Goal: Task Accomplishment & Management: Manage account settings

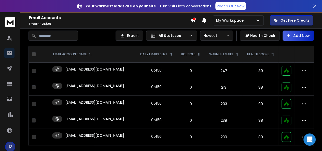
click at [12, 21] on img at bounding box center [10, 21] width 10 height 9
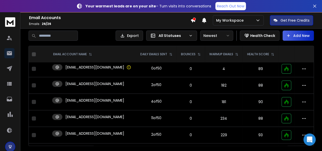
scroll to position [355, 0]
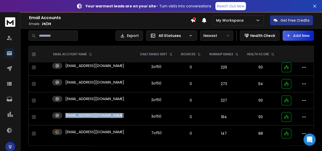
click at [10, 20] on img at bounding box center [10, 21] width 10 height 9
click at [314, 7] on div "Your warmest leads are on your site – Turn visits into conversations Reach Out …" at bounding box center [161, 6] width 322 height 12
click at [314, 7] on icon at bounding box center [314, 6] width 5 height 5
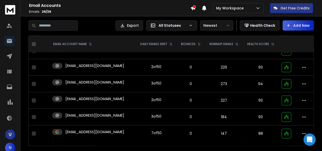
click at [11, 9] on img at bounding box center [10, 9] width 10 height 9
click at [12, 146] on span "N" at bounding box center [10, 148] width 10 height 10
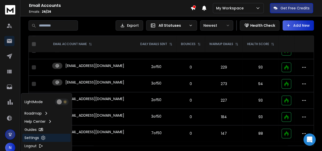
click at [32, 140] on p "Settings" at bounding box center [31, 137] width 15 height 5
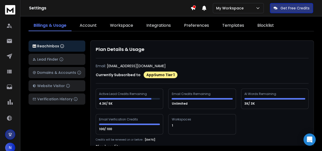
click at [49, 45] on button "ReachInbox" at bounding box center [57, 45] width 57 height 11
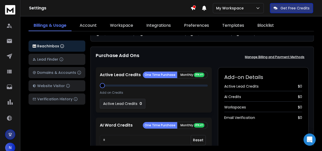
scroll to position [122, 0]
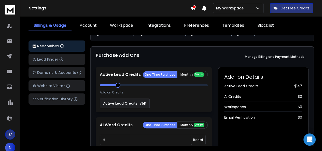
click at [115, 83] on span at bounding box center [117, 85] width 5 height 5
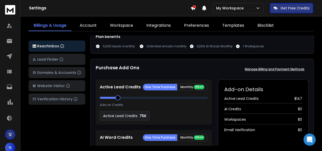
scroll to position [109, 0]
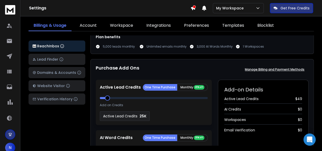
click at [105, 95] on span at bounding box center [107, 97] width 5 height 5
click at [189, 87] on button "Monthly 20% off" at bounding box center [192, 87] width 31 height 7
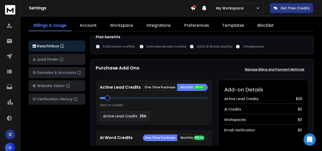
click at [105, 100] on span at bounding box center [107, 97] width 5 height 5
click at [160, 85] on button "One Time Purchase" at bounding box center [160, 87] width 34 height 7
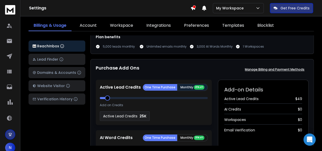
click at [186, 88] on button "Monthly 20% off" at bounding box center [192, 87] width 31 height 7
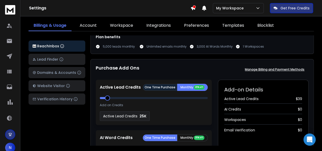
click at [155, 86] on button "One Time Purchase" at bounding box center [160, 87] width 34 height 7
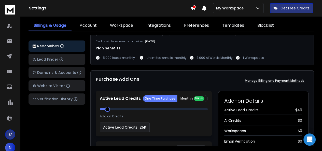
scroll to position [98, 0]
click at [310, 143] on div "Open Intercom Messenger" at bounding box center [309, 139] width 13 height 13
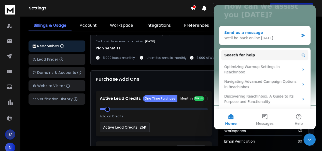
scroll to position [0, 0]
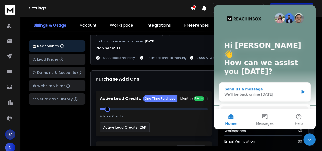
click at [246, 87] on div "Send us a message" at bounding box center [261, 89] width 75 height 5
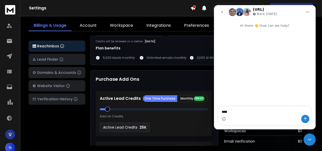
type textarea "*****"
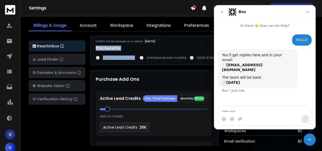
drag, startPoint x: 132, startPoint y: 56, endPoint x: 94, endPoint y: 46, distance: 39.0
click at [96, 46] on div "Plan benefits 5,000 leads monthly Unlimited emails monthly 3,000 AI Words Month…" at bounding box center [202, 53] width 213 height 14
copy div "Plan benefits 5,000 leads monthly"
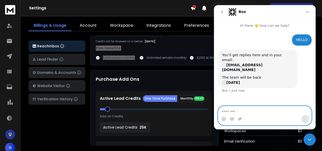
click at [243, 109] on textarea "Message…" at bounding box center [264, 110] width 93 height 9
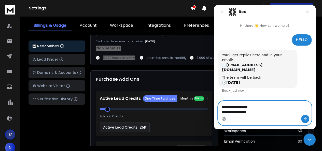
type textarea "**********"
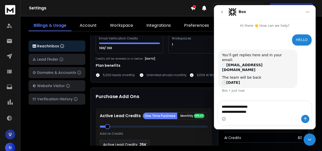
scroll to position [95, 0]
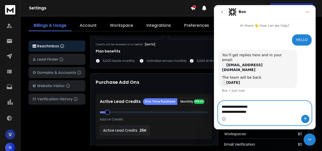
click at [255, 112] on textarea "**********" at bounding box center [264, 108] width 93 height 14
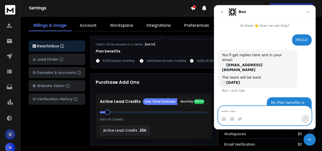
scroll to position [3, 0]
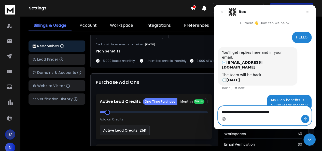
type textarea "**********"
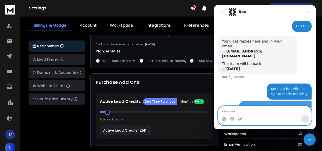
scroll to position [14, 0]
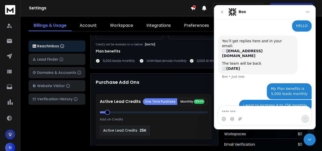
click at [191, 86] on div "Purchase Add Ons Manage Billing and Payment Methods" at bounding box center [202, 84] width 213 height 10
click at [264, 112] on textarea "Message…" at bounding box center [264, 110] width 93 height 9
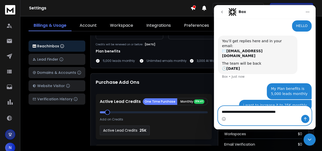
type textarea "**********"
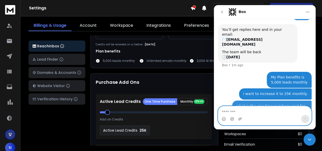
scroll to position [26, 0]
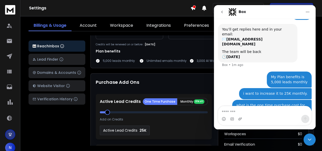
click at [305, 8] on button "Home" at bounding box center [308, 12] width 10 height 10
click at [220, 11] on icon "go back" at bounding box center [222, 12] width 4 height 4
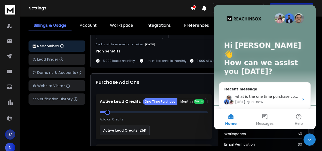
scroll to position [0, 0]
click at [167, 8] on div "New in ReachInbox" at bounding box center [170, 8] width 40 height 10
click at [126, 6] on h1 "Settings" at bounding box center [109, 8] width 161 height 6
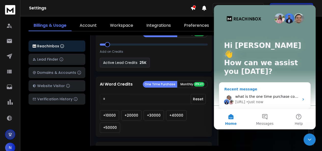
scroll to position [1, 0]
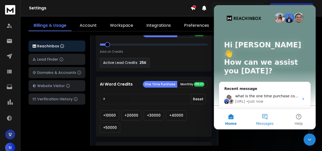
click at [265, 125] on span "Messages" at bounding box center [265, 124] width 18 height 4
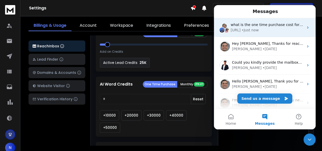
click at [261, 26] on span "what is the one time purchase cost for this" at bounding box center [269, 25] width 76 height 4
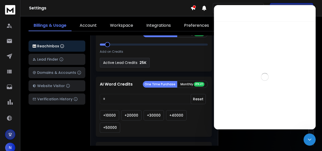
scroll to position [3, 0]
click at [261, 26] on div "Intercom messenger" at bounding box center [265, 73] width 102 height 111
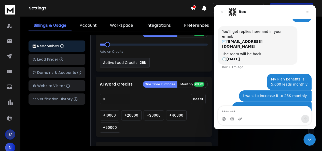
scroll to position [26, 0]
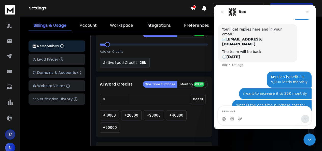
click at [252, 110] on textarea "Message…" at bounding box center [264, 110] width 93 height 9
type textarea "**********"
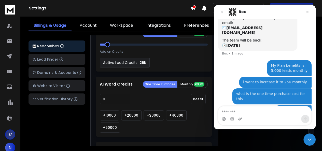
scroll to position [37, 0]
click at [306, 136] on div "Close Intercom Messenger" at bounding box center [309, 139] width 12 height 12
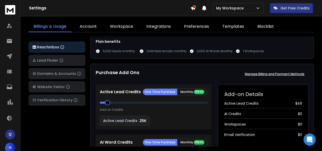
scroll to position [106, 0]
click at [183, 91] on button "Monthly 20% off" at bounding box center [192, 91] width 31 height 7
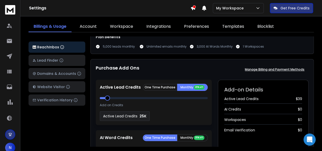
scroll to position [110, 0]
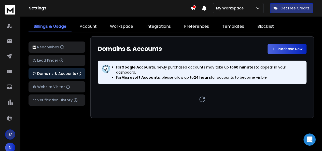
click at [53, 72] on button "Domains & Accounts" at bounding box center [57, 73] width 57 height 11
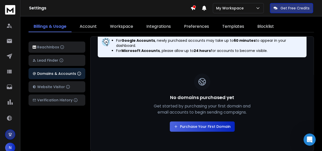
scroll to position [0, 0]
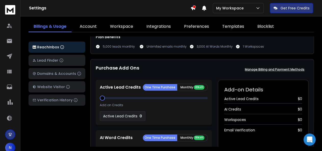
click at [44, 46] on button "ReachInbox" at bounding box center [57, 46] width 57 height 11
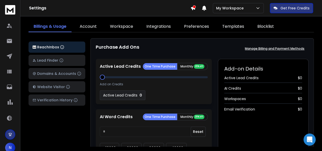
scroll to position [131, 0]
click at [110, 78] on div "Add on Credits Active Lead Credits 0" at bounding box center [154, 86] width 108 height 27
click at [110, 75] on span at bounding box center [112, 77] width 5 height 5
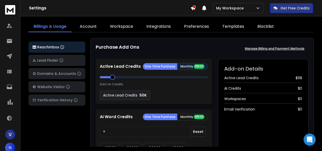
click at [185, 64] on button "Monthly 20% off" at bounding box center [192, 66] width 31 height 7
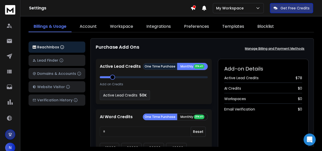
click at [161, 63] on button "One Time Purchase" at bounding box center [160, 66] width 34 height 7
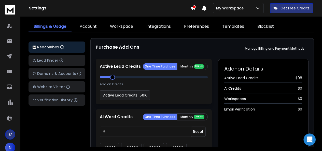
click at [180, 59] on div "Active Lead Credits One Time Purchase Monthly 20% off Add on Credits Active Lea…" at bounding box center [154, 81] width 116 height 45
click at [184, 64] on button "Monthly 20% off" at bounding box center [192, 66] width 31 height 7
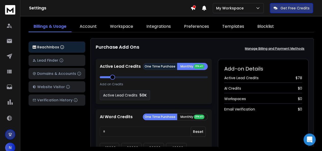
click at [153, 63] on button "One Time Purchase" at bounding box center [160, 66] width 34 height 7
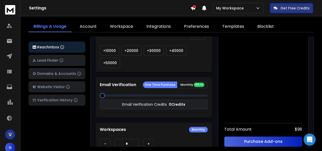
scroll to position [229, 0]
click at [149, 54] on div "+10000 +20000 +30000 +40000 +50000" at bounding box center [154, 57] width 108 height 22
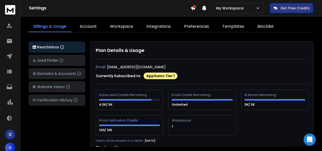
scroll to position [1, 0]
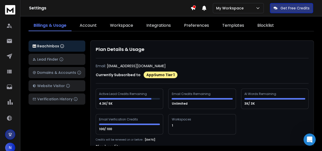
click at [265, 28] on link "Blocklist" at bounding box center [265, 25] width 27 height 11
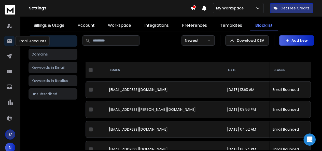
click at [9, 41] on icon at bounding box center [9, 41] width 6 height 6
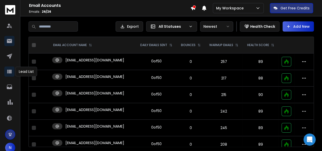
click at [9, 75] on link at bounding box center [9, 71] width 10 height 10
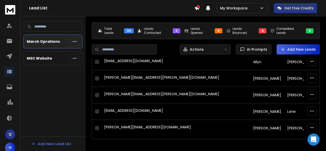
scroll to position [584, 0]
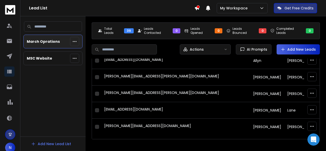
click at [39, 57] on p "MSC Website" at bounding box center [39, 58] width 25 height 5
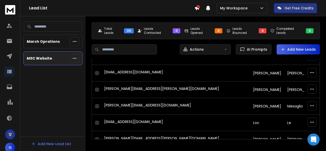
scroll to position [0, 0]
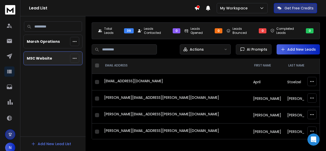
click at [46, 37] on div "March Oprations" at bounding box center [52, 42] width 59 height 14
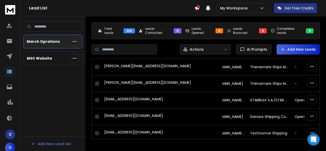
scroll to position [0, 100]
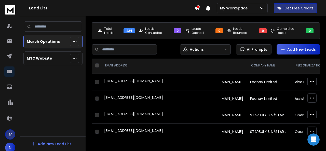
click at [147, 83] on div "[EMAIL_ADDRESS][DOMAIN_NAME]" at bounding box center [161, 81] width 115 height 7
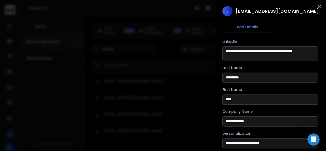
scroll to position [31, 0]
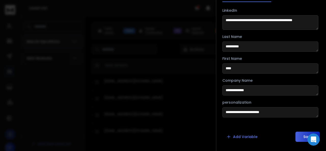
click at [171, 91] on div at bounding box center [163, 75] width 326 height 151
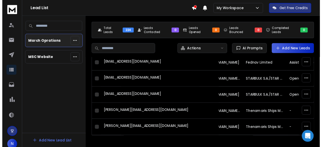
scroll to position [0, 100]
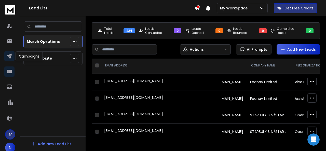
click at [11, 56] on icon at bounding box center [9, 55] width 5 height 5
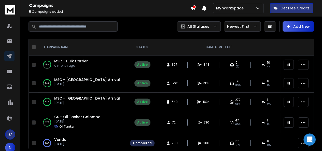
click at [80, 66] on p "a month ago" at bounding box center [71, 66] width 34 height 4
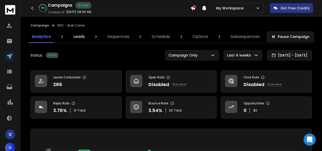
click at [79, 36] on p "Leads" at bounding box center [78, 37] width 11 height 6
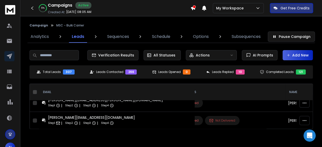
scroll to position [849, 23]
click at [12, 52] on link at bounding box center [9, 56] width 10 height 10
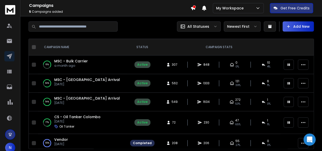
scroll to position [7, 0]
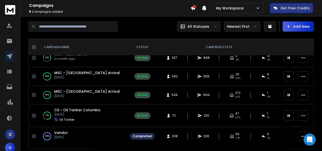
click at [81, 110] on span "CS - Oil Tanker Colombo" at bounding box center [77, 109] width 46 height 5
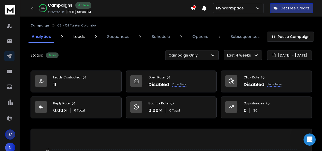
click at [79, 32] on link "Leads" at bounding box center [79, 37] width 18 height 12
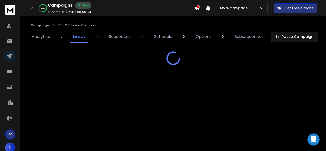
click at [80, 37] on p "Leads" at bounding box center [79, 37] width 12 height 6
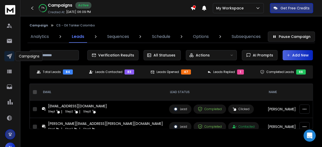
click at [9, 54] on icon at bounding box center [9, 56] width 6 height 6
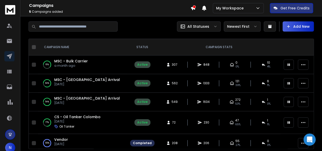
click at [78, 63] on span "MSC - Bulk Carrier" at bounding box center [71, 61] width 34 height 5
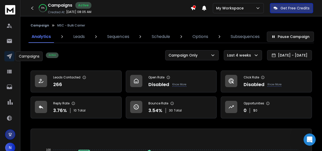
click at [9, 56] on icon at bounding box center [9, 55] width 5 height 5
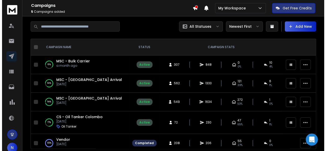
scroll to position [7, 0]
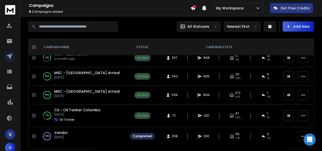
click at [78, 113] on p "2 months ago" at bounding box center [77, 115] width 46 height 4
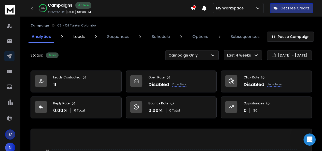
click at [81, 37] on p "Leads" at bounding box center [78, 37] width 11 height 6
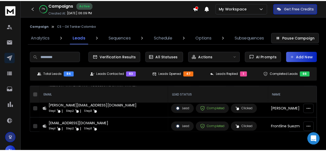
scroll to position [202, 0]
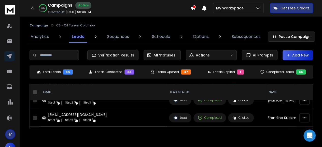
click at [232, 116] on div "Clicked" at bounding box center [240, 118] width 17 height 4
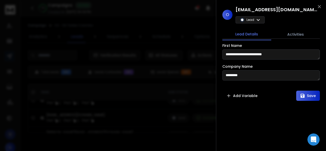
scroll to position [37, 0]
click at [320, 8] on icon "button" at bounding box center [319, 6] width 5 height 5
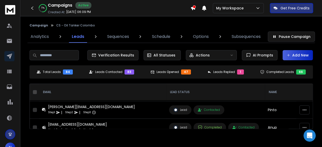
scroll to position [103, 0]
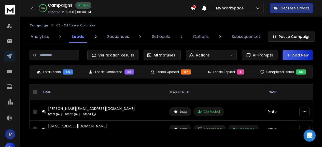
click at [75, 107] on div "s.pinto@csmcy.com" at bounding box center [91, 108] width 87 height 5
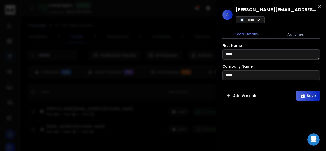
scroll to position [37, 0]
click at [319, 6] on icon "button" at bounding box center [319, 6] width 3 height 3
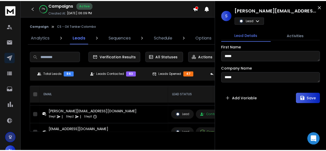
scroll to position [41, 0]
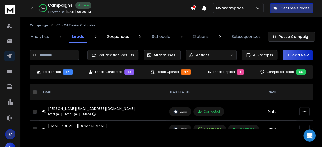
click at [124, 37] on p "Sequences" at bounding box center [118, 37] width 22 height 6
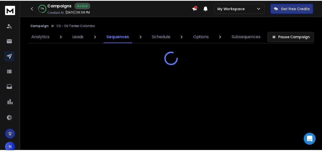
scroll to position [37, 0]
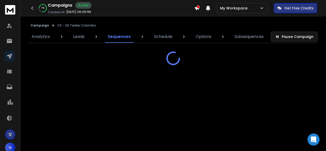
click at [122, 37] on p "Sequences" at bounding box center [119, 37] width 23 height 6
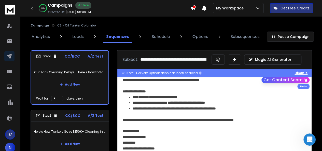
scroll to position [38, 0]
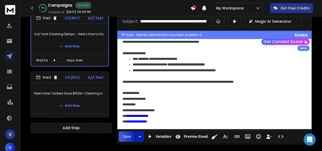
click at [186, 89] on div at bounding box center [214, 88] width 184 height 6
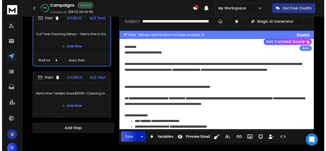
scroll to position [0, 0]
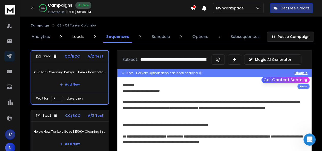
click at [81, 35] on p "Leads" at bounding box center [77, 37] width 11 height 6
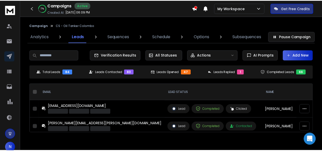
scroll to position [41, 0]
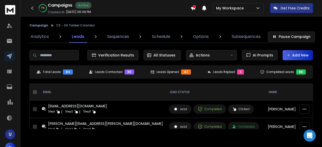
click at [303, 56] on button "Add New" at bounding box center [298, 55] width 30 height 10
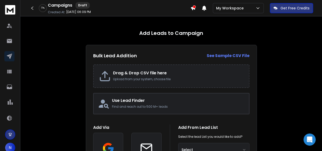
scroll to position [28, 0]
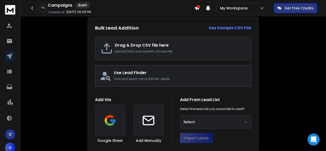
click at [204, 119] on button "Select" at bounding box center [215, 122] width 71 height 14
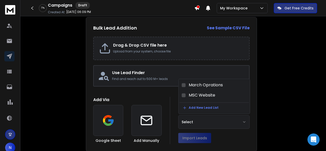
click at [204, 119] on button "Select" at bounding box center [213, 122] width 71 height 14
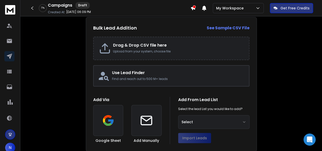
click at [286, 85] on div "Add Leads to Campaign Bulk Lead Addition See Sample CSV File Drag & Drop CSV fi…" at bounding box center [171, 77] width 261 height 150
click at [229, 28] on strong "See Sample CSV File" at bounding box center [228, 28] width 43 height 6
click at [157, 52] on p "Upload from your system, choose file" at bounding box center [178, 51] width 131 height 4
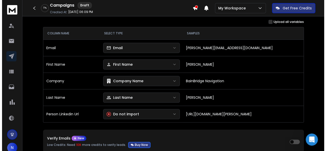
scroll to position [104, 0]
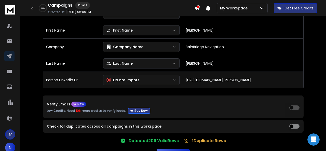
click at [153, 80] on button "Do not import" at bounding box center [141, 80] width 76 height 10
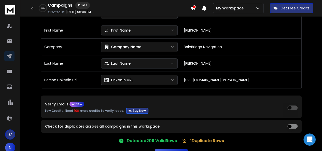
scroll to position [119, 0]
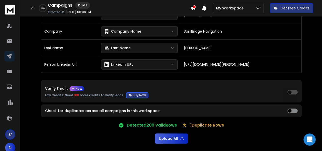
click at [171, 140] on button "Upload All" at bounding box center [171, 138] width 33 height 10
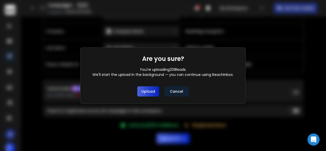
click at [145, 92] on button "Upload" at bounding box center [148, 91] width 22 height 10
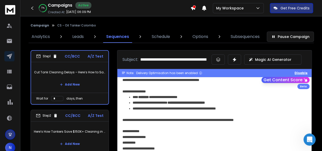
scroll to position [38, 0]
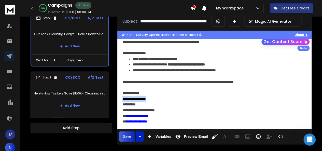
drag, startPoint x: 156, startPoint y: 99, endPoint x: 123, endPoint y: 99, distance: 32.6
click at [123, 99] on div "**********" at bounding box center [212, 95] width 180 height 11
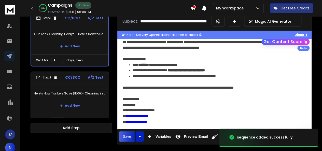
click at [90, 97] on p "Here’s How Tankers Save $150K+ Cleaning in Colombo OPL" at bounding box center [70, 93] width 72 height 14
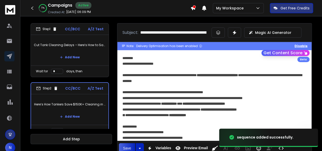
scroll to position [62, 0]
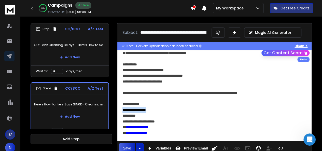
drag, startPoint x: 154, startPoint y: 109, endPoint x: 117, endPoint y: 110, distance: 37.2
click at [117, 110] on div "**********" at bounding box center [171, 89] width 281 height 132
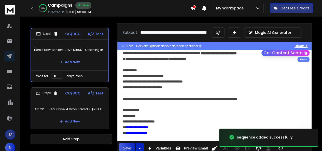
scroll to position [54, 0]
click at [91, 114] on p "DPP CPP - Real Case: 4 Days Saved + $28K Cost Reduction" at bounding box center [70, 109] width 72 height 14
type input "**********"
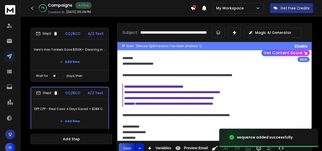
scroll to position [22, 0]
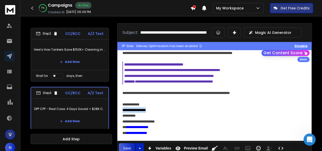
drag, startPoint x: 157, startPoint y: 110, endPoint x: 110, endPoint y: 112, distance: 46.4
click at [110, 112] on div "**********" at bounding box center [171, 89] width 281 height 132
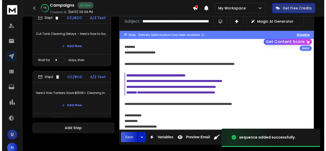
scroll to position [0, 0]
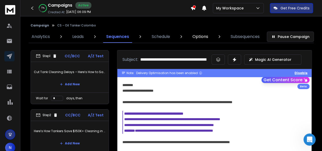
click at [193, 38] on p "Options" at bounding box center [200, 37] width 16 height 6
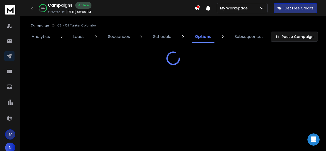
select select "*"
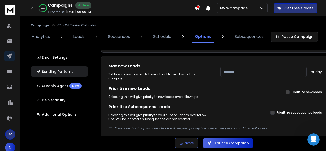
scroll to position [323, 0]
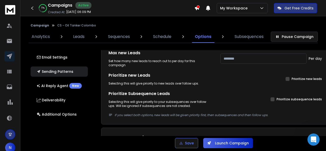
click at [285, 79] on button "Prioritize new leads" at bounding box center [287, 79] width 4 height 4
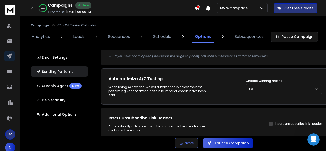
scroll to position [421, 0]
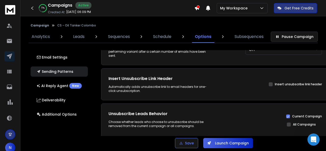
click at [276, 82] on label "Insert unsubscribe link header" at bounding box center [298, 84] width 47 height 4
click at [273, 82] on button "Insert unsubscribe link header" at bounding box center [271, 84] width 4 height 4
click at [269, 83] on button "Insert unsubscribe link header" at bounding box center [271, 84] width 4 height 4
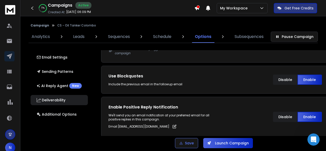
scroll to position [835, 0]
click at [282, 75] on button "Disable" at bounding box center [285, 79] width 24 height 10
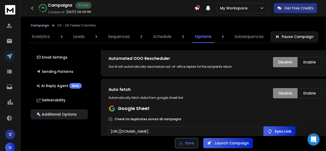
scroll to position [914, 0]
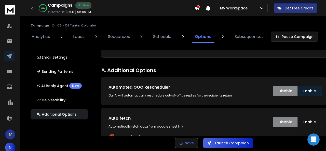
click at [301, 86] on button "Enable" at bounding box center [309, 91] width 24 height 10
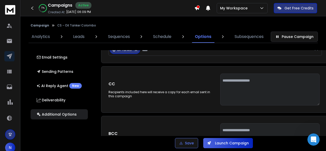
scroll to position [1181, 0]
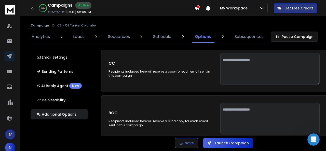
click at [251, 70] on div at bounding box center [269, 69] width 99 height 32
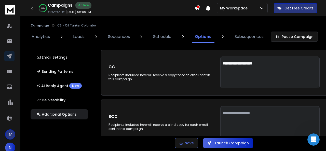
type input "**********"
click at [246, 108] on input at bounding box center [241, 112] width 36 height 9
click at [195, 106] on div "BCC Recipients included here will receive a blind copy for each email sent in t…" at bounding box center [214, 122] width 213 height 32
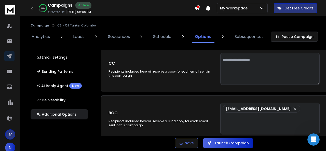
click at [229, 146] on button "Launch Campaign" at bounding box center [228, 143] width 50 height 10
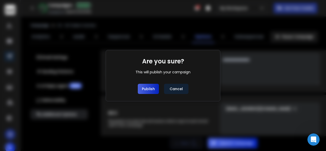
click at [148, 89] on button "Publish" at bounding box center [148, 89] width 21 height 10
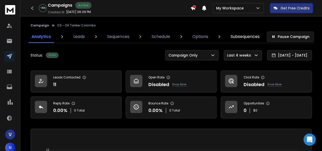
click at [251, 39] on p "Subsequences" at bounding box center [245, 37] width 29 height 6
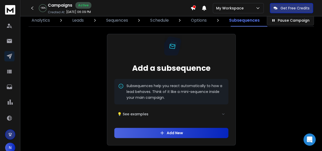
scroll to position [17, 0]
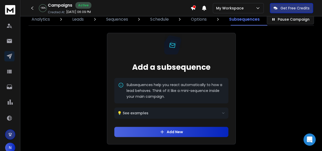
click at [146, 111] on span "💡 See examples" at bounding box center [132, 112] width 31 height 5
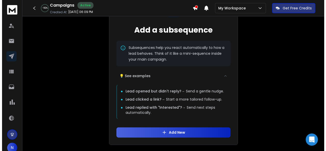
scroll to position [55, 0]
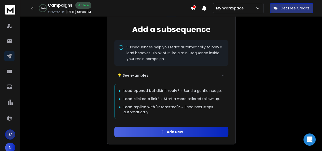
click at [201, 130] on button "Add New" at bounding box center [171, 132] width 114 height 10
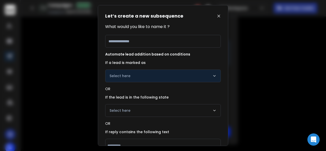
click at [162, 72] on button "Select here" at bounding box center [163, 76] width 116 height 13
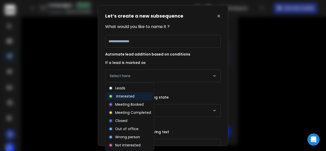
click at [140, 95] on div "Interested" at bounding box center [129, 96] width 47 height 8
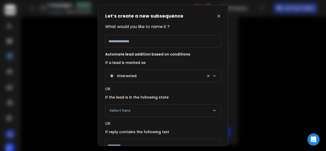
scroll to position [31, 0]
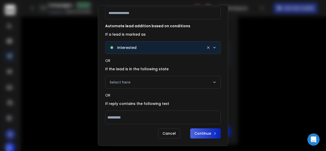
click at [185, 45] on button "Interested" at bounding box center [163, 47] width 116 height 13
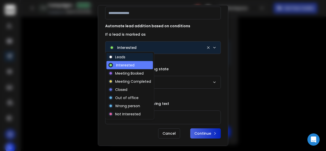
click at [185, 45] on button "Interested" at bounding box center [163, 47] width 116 height 13
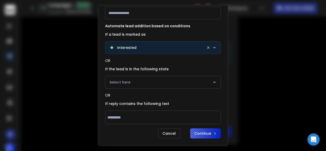
click at [185, 45] on button "Interested" at bounding box center [163, 47] width 116 height 13
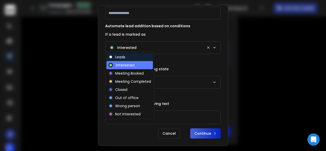
click at [137, 58] on div "Leads" at bounding box center [129, 57] width 47 height 8
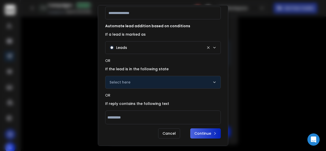
click at [147, 79] on button "Select here" at bounding box center [163, 82] width 116 height 13
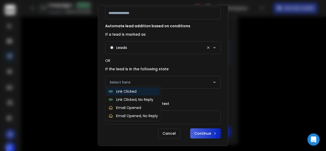
click at [191, 93] on h2 "OR" at bounding box center [163, 95] width 116 height 5
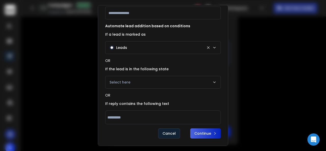
click at [171, 134] on p "Cancel" at bounding box center [169, 133] width 22 height 10
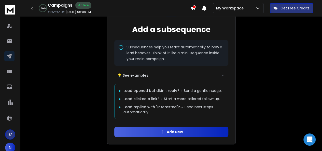
click at [254, 68] on div "Add a subsequence Subsequences help you react automatically to how a lead behav…" at bounding box center [171, 69] width 281 height 149
click at [11, 57] on icon at bounding box center [9, 55] width 5 height 5
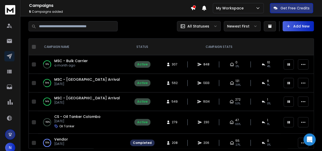
scroll to position [3, 0]
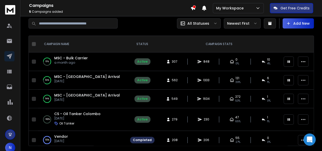
click at [80, 114] on span "CS - Oil Tanker Colombo" at bounding box center [77, 113] width 46 height 5
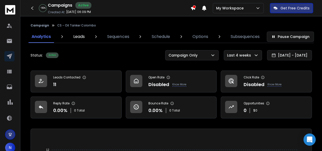
click at [79, 35] on p "Leads" at bounding box center [78, 37] width 11 height 6
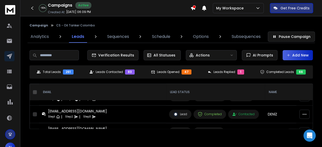
scroll to position [314, 0]
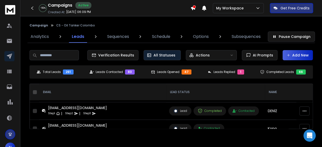
click at [172, 51] on button "All Statuses" at bounding box center [162, 55] width 37 height 10
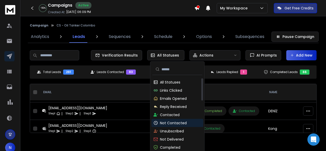
click at [175, 123] on p "Not Contacted" at bounding box center [173, 122] width 27 height 5
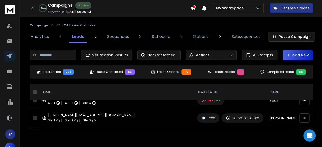
scroll to position [0, 0]
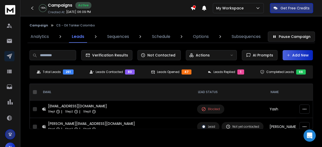
click at [201, 107] on div "Blocked" at bounding box center [210, 109] width 19 height 5
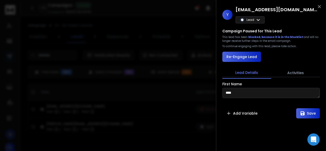
click at [244, 57] on button "Re-Engage Lead" at bounding box center [241, 57] width 39 height 10
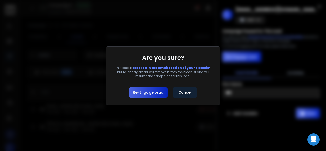
click at [154, 95] on button "Re-Engage Lead" at bounding box center [148, 92] width 39 height 10
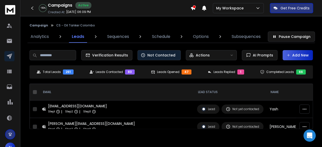
click at [172, 52] on button "Not Contacted" at bounding box center [158, 55] width 43 height 10
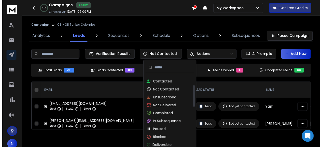
scroll to position [44, 0]
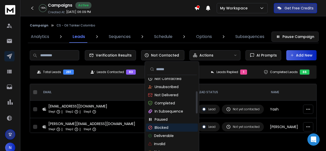
click at [164, 127] on p "Blocked" at bounding box center [162, 127] width 14 height 5
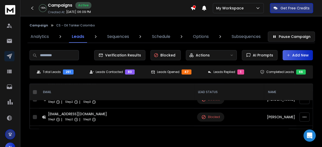
scroll to position [0, 0]
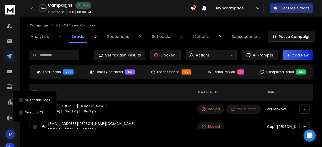
click at [35, 90] on div at bounding box center [36, 92] width 6 height 4
click at [20, 100] on button "Select this Page" at bounding box center [21, 100] width 4 height 4
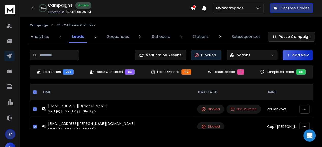
click at [209, 53] on p "Blocked" at bounding box center [208, 55] width 15 height 5
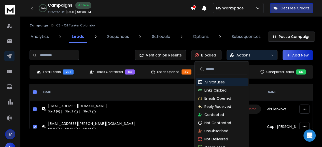
click at [267, 59] on button "Actions" at bounding box center [252, 55] width 51 height 10
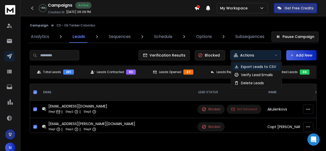
click at [262, 58] on div "Actions" at bounding box center [252, 55] width 39 height 5
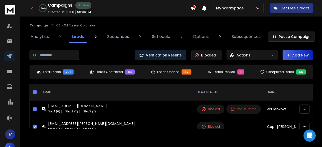
click at [167, 56] on span "Verification Results" at bounding box center [163, 55] width 38 height 5
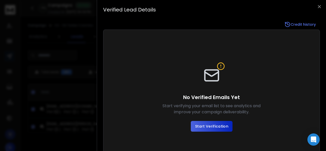
click at [214, 129] on button "Start Verification" at bounding box center [212, 126] width 42 height 11
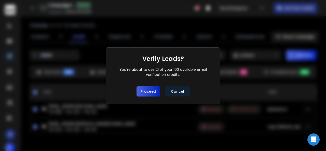
click at [151, 92] on button "Proceed" at bounding box center [148, 91] width 24 height 10
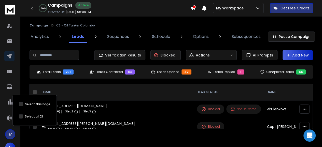
click at [20, 103] on button "Select this Page" at bounding box center [21, 104] width 4 height 4
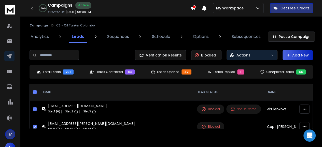
click at [269, 54] on div "Actions" at bounding box center [249, 55] width 39 height 5
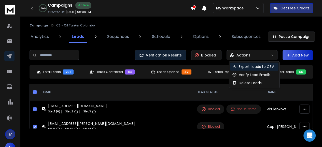
click at [186, 52] on button "Verification Results" at bounding box center [160, 55] width 51 height 10
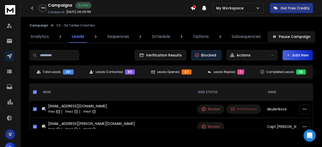
click at [210, 56] on p "Blocked" at bounding box center [208, 55] width 15 height 5
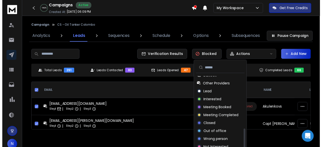
scroll to position [184, 0]
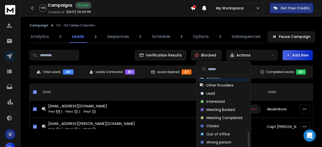
click at [120, 58] on div "Verification Results Blocked Actions Add New" at bounding box center [171, 55] width 283 height 10
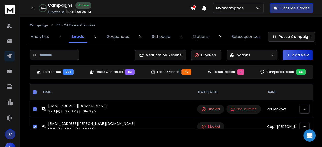
click at [303, 109] on icon "button" at bounding box center [305, 109] width 4 height 1
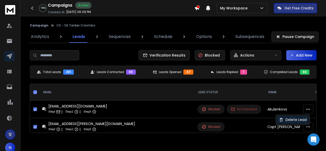
click at [306, 109] on icon "button" at bounding box center [308, 109] width 5 height 5
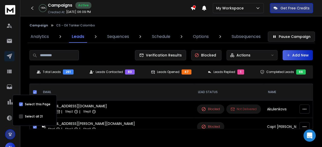
drag, startPoint x: 34, startPoint y: 89, endPoint x: 33, endPoint y: 92, distance: 3.1
click at [33, 92] on th at bounding box center [34, 92] width 9 height 17
click at [33, 92] on button "Select this Page" at bounding box center [35, 92] width 4 height 4
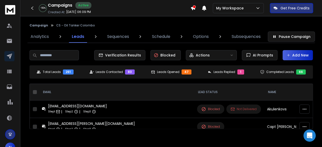
click at [303, 109] on icon "button" at bounding box center [304, 109] width 5 height 5
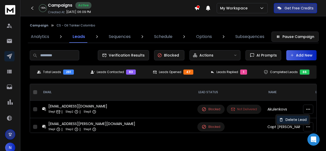
click at [306, 109] on icon "button" at bounding box center [308, 109] width 5 height 5
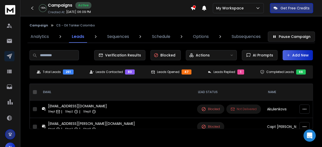
click at [201, 108] on div "Blocked" at bounding box center [210, 109] width 19 height 5
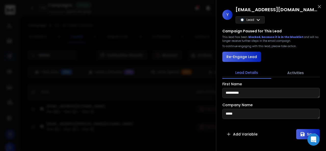
click at [235, 58] on button "Re-Engage Lead" at bounding box center [241, 57] width 39 height 10
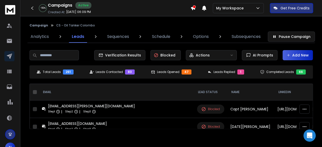
click at [201, 109] on div "Blocked" at bounding box center [210, 109] width 19 height 5
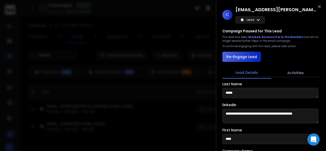
click at [237, 60] on button "Re-Engage Lead" at bounding box center [241, 57] width 39 height 10
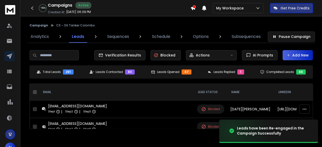
click at [201, 111] on div "Blocked" at bounding box center [210, 109] width 19 height 5
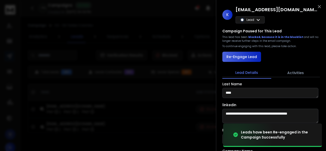
click at [242, 55] on button "Re-Engage Lead" at bounding box center [241, 57] width 39 height 10
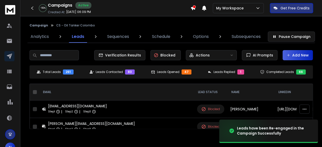
click at [201, 110] on div "Blocked" at bounding box center [210, 109] width 19 height 5
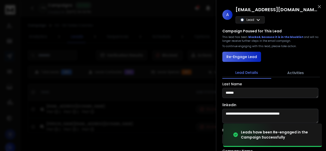
click at [236, 59] on button "Re-Engage Lead" at bounding box center [241, 57] width 39 height 10
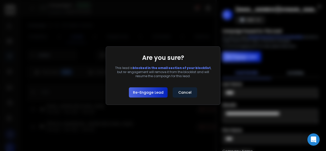
click at [150, 97] on button "Re-Engage Lead" at bounding box center [148, 92] width 39 height 10
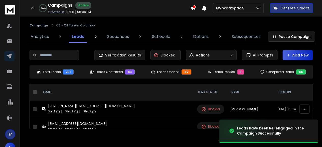
click at [201, 108] on div "Blocked" at bounding box center [210, 109] width 19 height 5
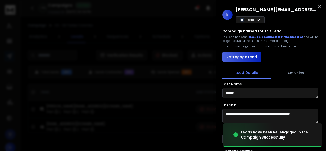
click at [247, 56] on button "Re-Engage Lead" at bounding box center [241, 57] width 39 height 10
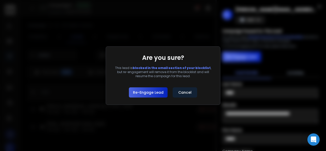
click at [152, 94] on button "Re-Engage Lead" at bounding box center [148, 92] width 39 height 10
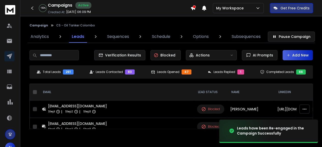
click at [201, 109] on div "Blocked" at bounding box center [210, 109] width 19 height 5
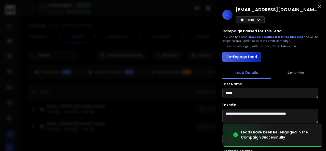
click at [250, 55] on button "Re-Engage Lead" at bounding box center [241, 57] width 39 height 10
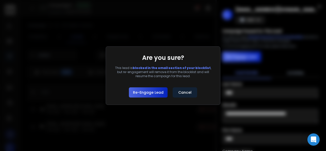
click at [153, 92] on button "Re-Engage Lead" at bounding box center [148, 92] width 39 height 10
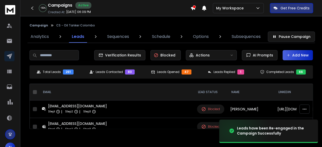
click at [201, 108] on div "Blocked" at bounding box center [210, 109] width 19 height 5
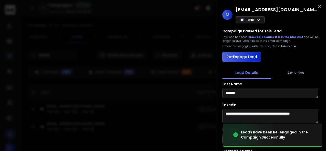
click at [237, 54] on button "Re-Engage Lead" at bounding box center [241, 57] width 39 height 10
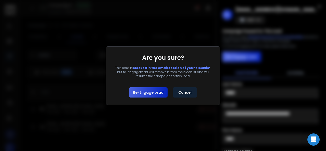
click at [142, 95] on button "Re-Engage Lead" at bounding box center [148, 92] width 39 height 10
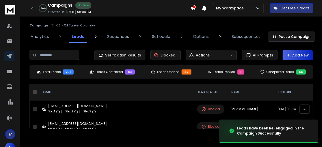
click at [201, 108] on div "Blocked" at bounding box center [210, 109] width 19 height 5
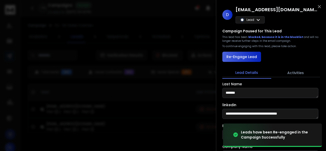
click at [241, 52] on button "Re-Engage Lead" at bounding box center [241, 57] width 39 height 10
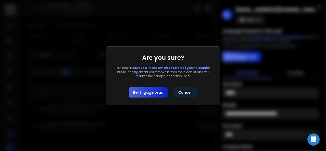
click at [148, 87] on div "Are you sure? This lead is blocked in the email section of your blocklist , but…" at bounding box center [163, 76] width 100 height 44
click at [148, 92] on button "Re-Engage Lead" at bounding box center [148, 92] width 39 height 10
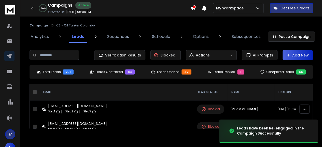
click at [201, 110] on div "Blocked" at bounding box center [210, 109] width 19 height 5
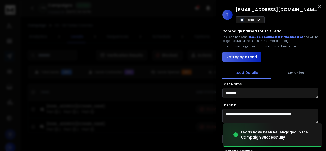
click at [247, 57] on button "Re-Engage Lead" at bounding box center [241, 57] width 39 height 10
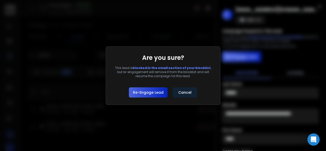
click at [147, 95] on button "Re-Engage Lead" at bounding box center [148, 92] width 39 height 10
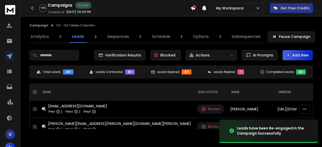
click at [201, 109] on div "Blocked" at bounding box center [210, 109] width 19 height 5
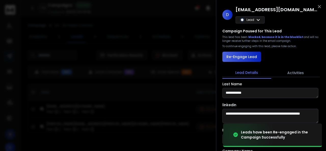
click at [242, 55] on button "Re-Engage Lead" at bounding box center [241, 57] width 39 height 10
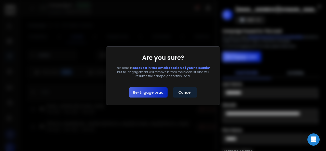
click at [153, 92] on button "Re-Engage Lead" at bounding box center [148, 92] width 39 height 10
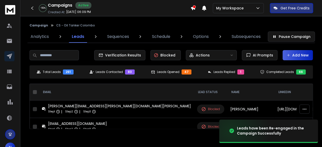
click at [201, 108] on div "Blocked" at bounding box center [210, 109] width 19 height 5
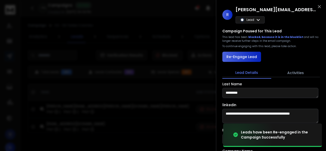
click at [247, 56] on button "Re-Engage Lead" at bounding box center [241, 57] width 39 height 10
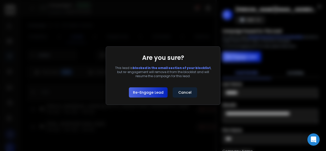
click at [149, 93] on button "Re-Engage Lead" at bounding box center [148, 92] width 39 height 10
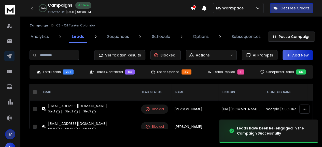
click at [146, 110] on div "Blocked" at bounding box center [154, 109] width 19 height 5
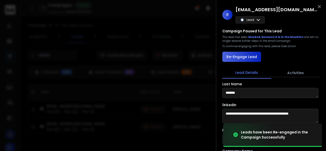
click at [242, 55] on button "Re-Engage Lead" at bounding box center [241, 57] width 39 height 10
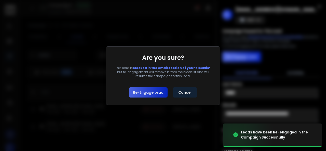
click at [149, 94] on button "Re-Engage Lead" at bounding box center [148, 92] width 39 height 10
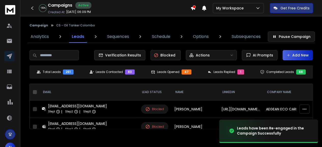
click at [145, 109] on div "Blocked" at bounding box center [154, 109] width 19 height 5
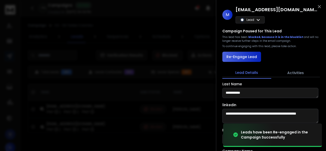
click at [255, 59] on button "Re-Engage Lead" at bounding box center [241, 57] width 39 height 10
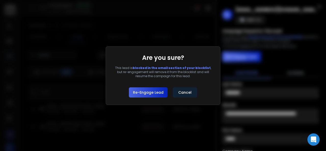
click at [149, 96] on button "Re-Engage Lead" at bounding box center [148, 92] width 39 height 10
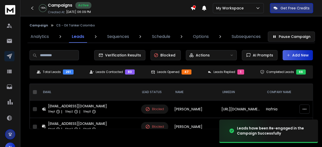
click at [145, 109] on div "Blocked" at bounding box center [154, 109] width 19 height 5
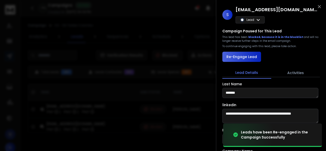
click at [248, 56] on button "Re-Engage Lead" at bounding box center [241, 57] width 39 height 10
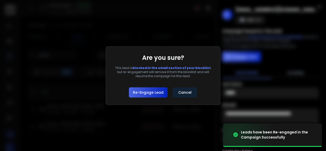
click at [154, 91] on button "Re-Engage Lead" at bounding box center [148, 92] width 39 height 10
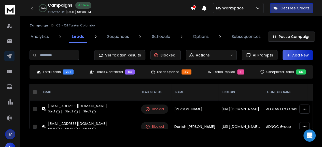
click at [145, 108] on div "Blocked" at bounding box center [154, 109] width 19 height 5
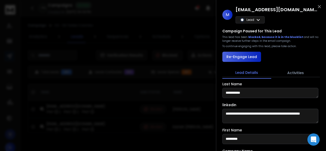
click at [233, 57] on button "Re-Engage Lead" at bounding box center [241, 57] width 39 height 10
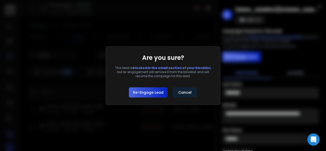
click at [147, 96] on button "Re-Engage Lead" at bounding box center [148, 92] width 39 height 10
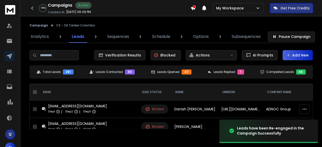
click at [145, 109] on div "Blocked" at bounding box center [154, 109] width 19 height 5
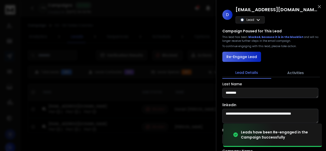
click at [241, 54] on button "Re-Engage Lead" at bounding box center [241, 57] width 39 height 10
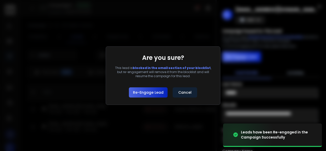
click at [148, 91] on button "Re-Engage Lead" at bounding box center [148, 92] width 39 height 10
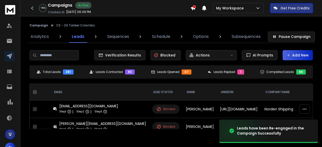
click at [152, 106] on div "Blocked" at bounding box center [165, 109] width 27 height 9
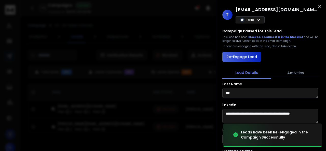
click at [242, 55] on button "Re-Engage Lead" at bounding box center [241, 57] width 39 height 10
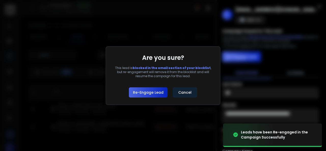
click at [152, 91] on button "Re-Engage Lead" at bounding box center [148, 92] width 39 height 10
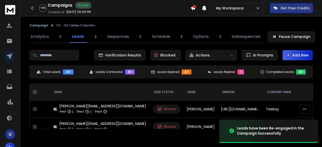
click at [157, 109] on div "Blocked" at bounding box center [166, 109] width 19 height 5
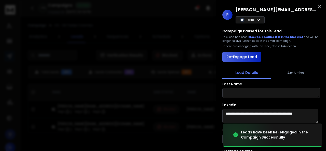
drag, startPoint x: 252, startPoint y: 64, endPoint x: 252, endPoint y: 57, distance: 6.9
click at [252, 61] on div "**********" at bounding box center [271, 95] width 98 height 179
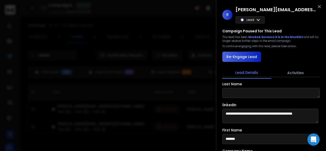
click at [241, 59] on button "Re-Engage Lead" at bounding box center [241, 57] width 39 height 10
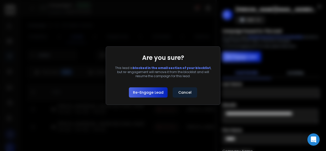
click at [158, 89] on button "Re-Engage Lead" at bounding box center [148, 92] width 39 height 10
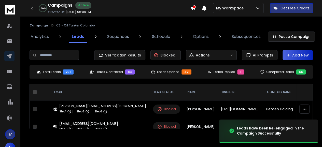
click at [157, 108] on div "Blocked" at bounding box center [166, 109] width 19 height 5
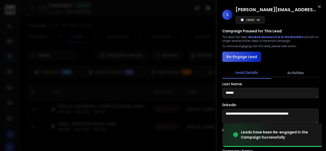
click at [241, 54] on button "Re-Engage Lead" at bounding box center [241, 57] width 39 height 10
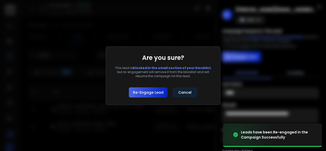
click at [141, 93] on button "Re-Engage Lead" at bounding box center [148, 92] width 39 height 10
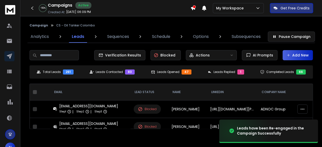
click at [138, 109] on div "Blocked" at bounding box center [147, 109] width 19 height 5
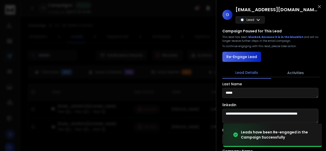
click at [239, 61] on button "Re-Engage Lead" at bounding box center [241, 57] width 39 height 10
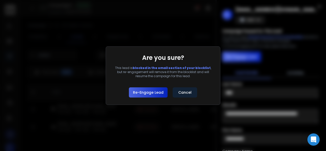
click at [150, 91] on button "Re-Engage Lead" at bounding box center [148, 92] width 39 height 10
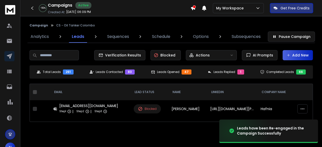
click at [140, 107] on div "Blocked" at bounding box center [147, 109] width 19 height 5
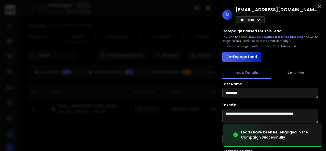
click at [241, 55] on button "Re-Engage Lead" at bounding box center [241, 57] width 39 height 10
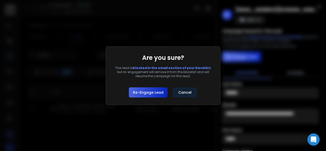
click at [151, 89] on button "Re-Engage Lead" at bounding box center [148, 92] width 39 height 10
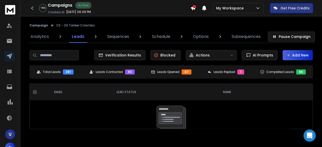
click at [76, 36] on p "Leads" at bounding box center [78, 37] width 12 height 6
click at [119, 39] on p "Sequences" at bounding box center [118, 37] width 22 height 6
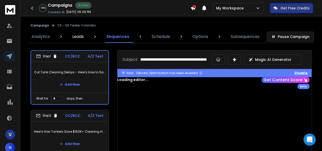
click at [77, 36] on p "Leads" at bounding box center [77, 37] width 11 height 6
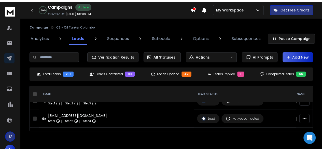
scroll to position [2598, 0]
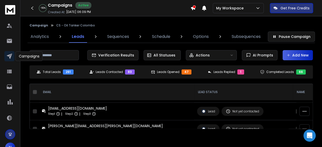
click at [11, 56] on icon at bounding box center [9, 55] width 5 height 5
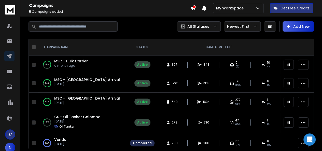
click at [72, 64] on p "a month ago" at bounding box center [71, 66] width 34 height 4
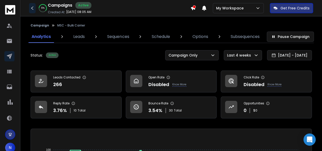
click at [32, 7] on icon at bounding box center [32, 8] width 5 height 5
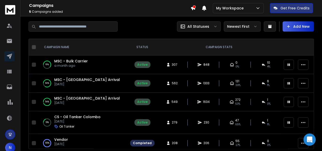
scroll to position [0, 0]
click at [12, 55] on icon at bounding box center [9, 56] width 6 height 6
click at [302, 26] on button "Add New" at bounding box center [298, 26] width 31 height 10
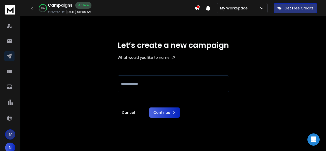
click at [156, 85] on input at bounding box center [173, 83] width 111 height 17
type input "**********"
click at [160, 111] on button "Continue" at bounding box center [164, 112] width 31 height 10
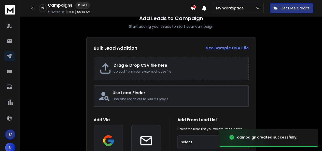
scroll to position [41, 0]
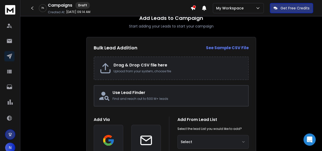
click at [151, 71] on p "Upload from your system, choose file" at bounding box center [179, 71] width 130 height 4
type input "**********"
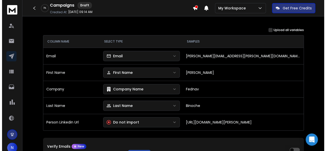
scroll to position [74, 0]
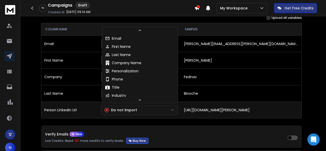
click at [145, 109] on button "Do not import" at bounding box center [139, 110] width 76 height 10
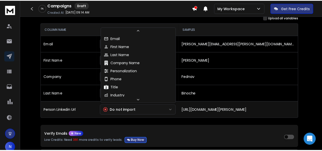
scroll to position [51, 0]
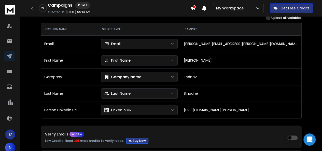
click at [180, 138] on div "Verify Emails New Low Credits: Need 391 more credits to verify leads. Buy Now" at bounding box center [171, 138] width 253 height 12
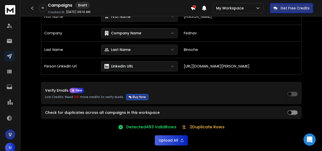
scroll to position [119, 0]
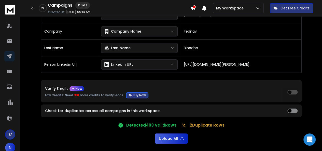
click at [167, 139] on button "Upload All" at bounding box center [171, 138] width 33 height 10
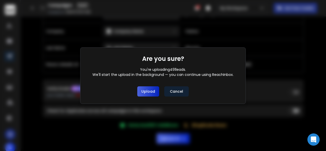
click at [148, 92] on button "Upload" at bounding box center [148, 91] width 22 height 10
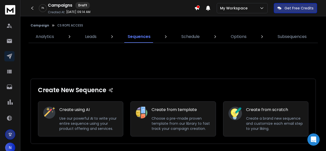
click at [277, 125] on p "Create a brand new sequence and customize each email step to your liking." at bounding box center [274, 123] width 57 height 15
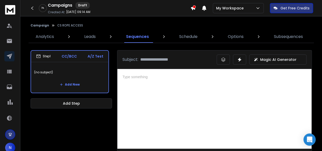
click at [159, 90] on div at bounding box center [214, 109] width 194 height 80
click at [176, 59] on input at bounding box center [175, 60] width 71 height 6
paste input "**********"
click at [150, 92] on div at bounding box center [214, 109] width 194 height 80
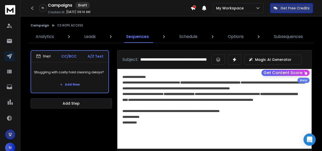
click at [159, 78] on p "**********" at bounding box center [214, 77] width 184 height 6
click at [205, 57] on input "**********" at bounding box center [173, 60] width 66 height 6
click at [236, 60] on icon "button" at bounding box center [234, 59] width 5 height 5
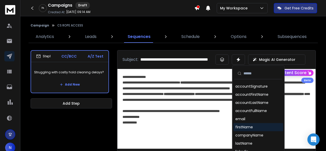
click at [249, 126] on div "firstName" at bounding box center [244, 126] width 18 height 5
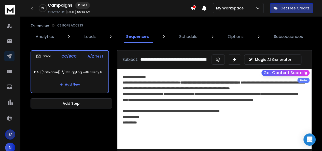
type input "**********"
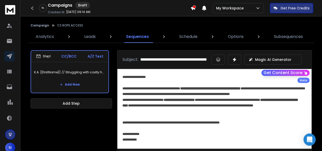
click at [247, 123] on p "**********" at bounding box center [214, 123] width 184 height 6
click at [158, 74] on p "**********" at bounding box center [214, 77] width 184 height 6
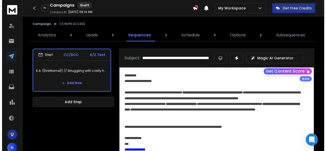
scroll to position [5, 0]
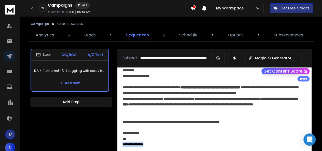
drag, startPoint x: 155, startPoint y: 145, endPoint x: 123, endPoint y: 143, distance: 31.9
click at [123, 143] on div "**********" at bounding box center [214, 145] width 184 height 6
copy link "**********"
click at [160, 144] on div "**********" at bounding box center [214, 145] width 184 height 6
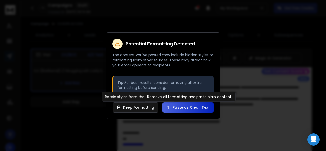
click at [192, 108] on button "Paste as Clean Text" at bounding box center [187, 107] width 51 height 10
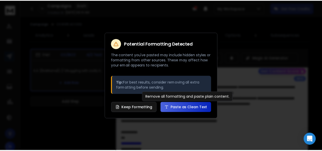
scroll to position [2, 0]
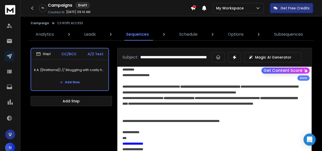
drag, startPoint x: 144, startPoint y: 142, endPoint x: 141, endPoint y: 142, distance: 3.3
click at [141, 142] on link "**********" at bounding box center [132, 144] width 21 height 4
click at [142, 142] on link "**********" at bounding box center [132, 144] width 21 height 4
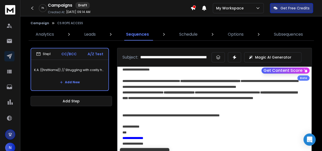
click at [170, 134] on div "***" at bounding box center [212, 133] width 180 height 6
click at [157, 145] on div "**********" at bounding box center [212, 144] width 180 height 6
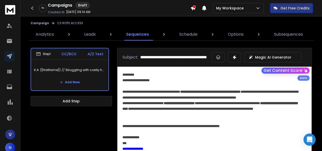
click at [171, 116] on p "**********" at bounding box center [212, 108] width 180 height 17
click at [164, 80] on p "**********" at bounding box center [212, 80] width 180 height 6
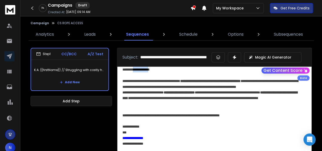
scroll to position [30, 0]
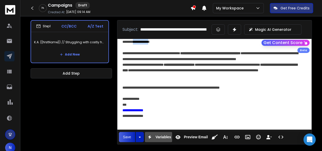
click at [165, 136] on span "Variables" at bounding box center [164, 137] width 18 height 4
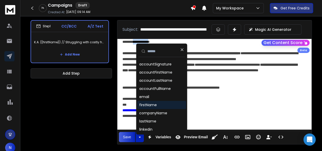
click at [149, 105] on div "firstName" at bounding box center [148, 104] width 18 height 5
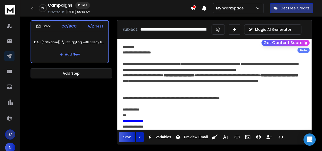
scroll to position [11, 0]
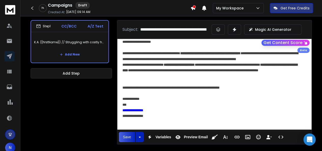
click at [171, 75] on p "**********" at bounding box center [212, 70] width 180 height 17
click at [162, 136] on span "Variables" at bounding box center [164, 137] width 18 height 4
click at [163, 137] on span "Variables" at bounding box center [164, 137] width 18 height 4
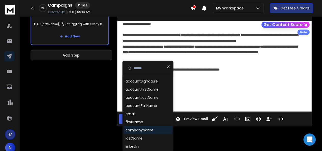
click at [148, 129] on div "companyName" at bounding box center [140, 130] width 28 height 5
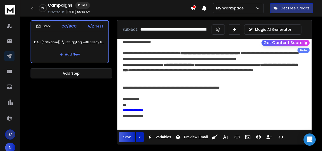
click at [247, 87] on p "**********" at bounding box center [212, 88] width 180 height 6
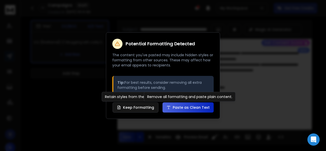
click at [187, 108] on button "Paste as Clean Text" at bounding box center [187, 107] width 51 height 10
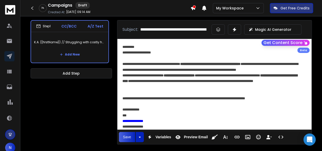
scroll to position [11, 0]
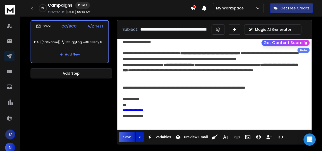
click at [162, 119] on div at bounding box center [214, 122] width 184 height 6
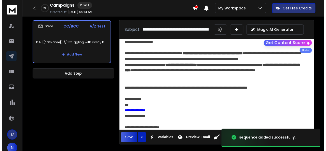
scroll to position [0, 0]
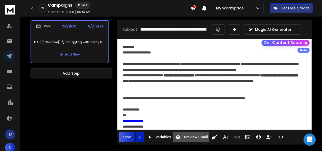
click at [191, 138] on span "Preview Email" at bounding box center [196, 137] width 26 height 4
click at [148, 29] on input "**********" at bounding box center [173, 29] width 66 height 6
type input "**********"
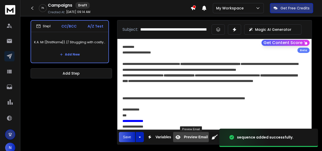
click at [192, 138] on span "Preview Email" at bounding box center [196, 137] width 26 height 4
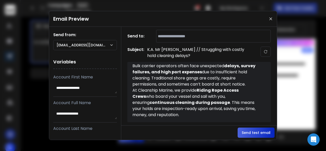
scroll to position [23, 0]
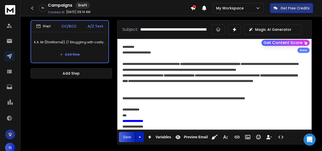
click at [121, 74] on div "**********" at bounding box center [214, 84] width 194 height 91
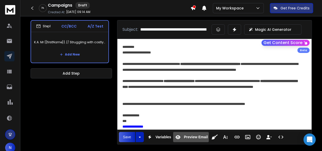
click at [200, 135] on span "Preview Email" at bounding box center [196, 137] width 26 height 4
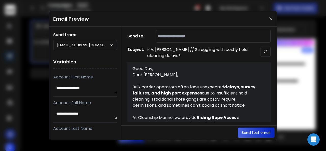
scroll to position [0, 0]
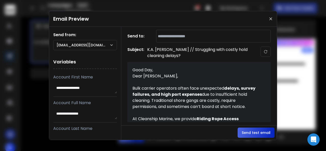
click at [189, 36] on input at bounding box center [213, 36] width 111 height 9
type input "**********"
click at [246, 134] on button "Send test email" at bounding box center [256, 133] width 37 height 10
click at [248, 135] on button "Send test email" at bounding box center [256, 133] width 37 height 10
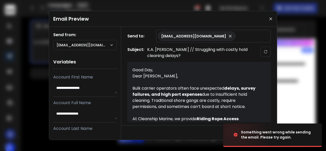
click at [217, 85] on div at bounding box center [195, 82] width 127 height 6
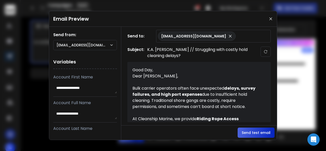
click at [267, 19] on div "Email Preview" at bounding box center [163, 18] width 228 height 15
click at [272, 18] on icon at bounding box center [271, 19] width 4 height 4
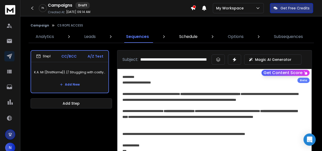
click at [188, 37] on p "Schedule" at bounding box center [188, 37] width 18 height 6
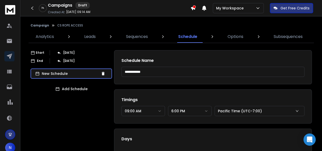
scroll to position [39, 0]
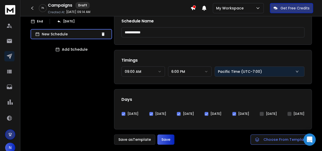
click at [246, 69] on p "Pacific Time (UTC-7:00)" at bounding box center [241, 71] width 46 height 5
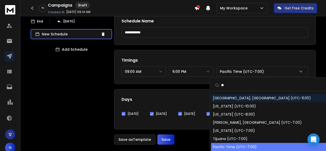
type input "*"
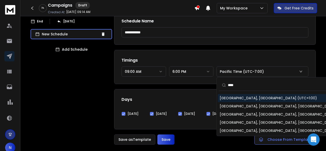
type input "****"
click at [243, 101] on div "[GEOGRAPHIC_DATA], [GEOGRAPHIC_DATA] (UTC+1:00)" at bounding box center [308, 98] width 181 height 8
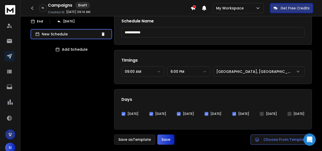
click at [161, 143] on button "Save" at bounding box center [165, 139] width 17 height 10
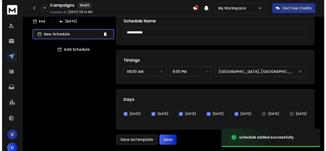
scroll to position [0, 0]
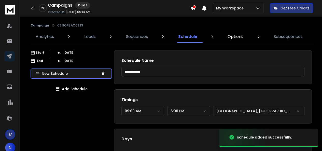
click at [231, 37] on p "Options" at bounding box center [236, 37] width 16 height 6
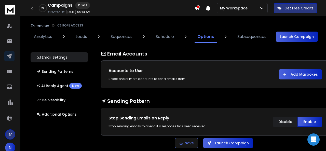
click at [292, 75] on button "Add Mailboxes" at bounding box center [300, 74] width 43 height 10
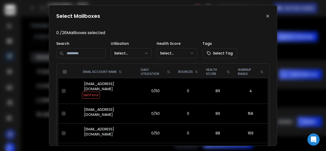
scroll to position [18, 0]
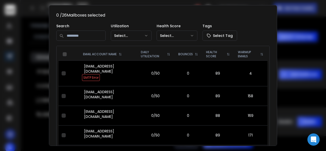
click at [94, 34] on input at bounding box center [80, 36] width 49 height 10
type input "*****"
click at [94, 34] on input "*****" at bounding box center [80, 36] width 49 height 10
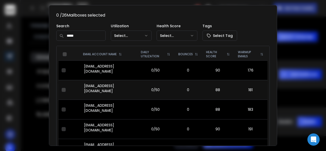
scroll to position [0, 0]
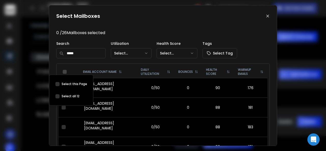
click at [66, 72] on button "Select this Page" at bounding box center [65, 72] width 4 height 4
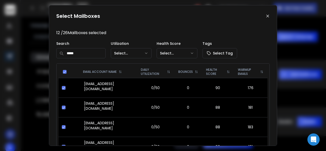
click at [141, 29] on div "Select Mailboxes" at bounding box center [162, 20] width 213 height 17
click at [195, 30] on p "12 / 26 Mailboxes selected" at bounding box center [162, 33] width 213 height 6
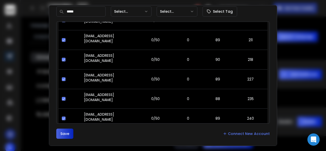
scroll to position [112, 0]
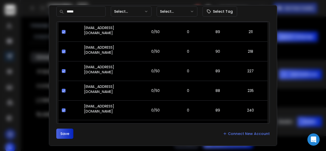
click at [64, 132] on button "Save" at bounding box center [64, 134] width 17 height 10
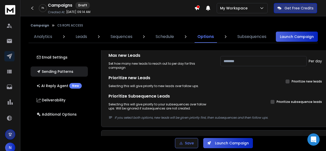
scroll to position [321, 0]
click at [285, 80] on button "Prioritize new leads" at bounding box center [287, 81] width 4 height 4
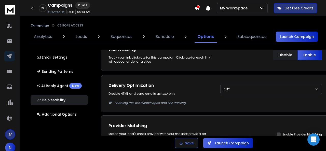
scroll to position [631, 0]
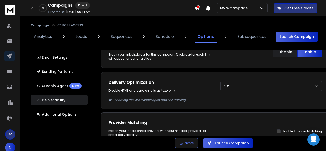
click at [235, 83] on button "Off" at bounding box center [271, 86] width 102 height 10
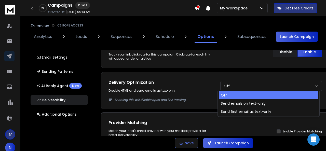
select select "*"
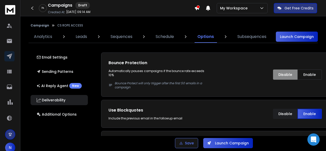
scroll to position [829, 0]
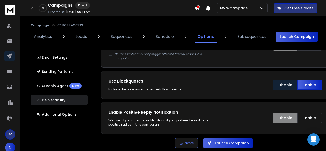
click at [282, 80] on button "Disable" at bounding box center [285, 85] width 24 height 10
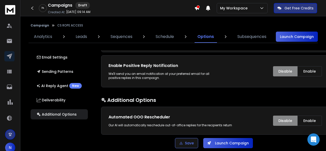
scroll to position [876, 0]
click at [310, 66] on button "Enable" at bounding box center [309, 71] width 24 height 10
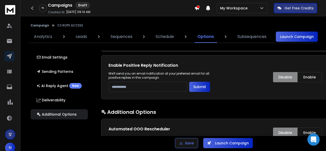
click at [143, 82] on input "email" at bounding box center [147, 87] width 79 height 10
type input "**********"
click at [199, 82] on button "Submit" at bounding box center [199, 87] width 21 height 10
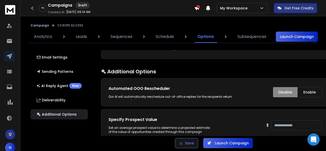
scroll to position [927, 0]
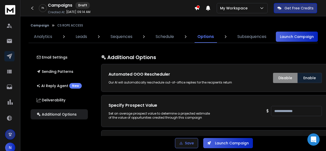
click at [314, 73] on button "Enable" at bounding box center [309, 78] width 24 height 10
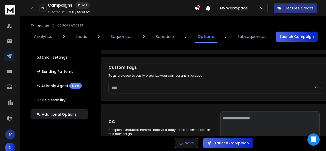
scroll to position [1057, 0]
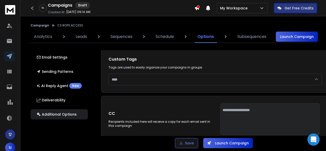
click at [181, 74] on div at bounding box center [214, 80] width 213 height 12
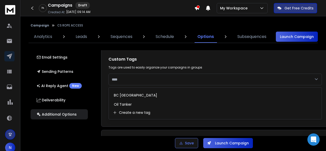
click at [135, 110] on p "Create a new tag" at bounding box center [134, 112] width 31 height 5
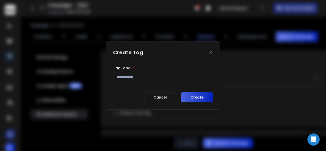
click at [154, 80] on input "text" at bounding box center [163, 77] width 100 height 10
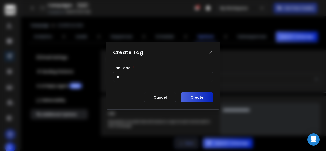
type input "*"
type input "**********"
click at [199, 100] on button "Create" at bounding box center [197, 97] width 32 height 10
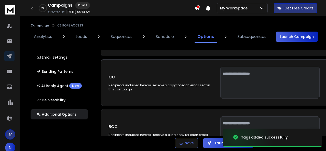
scroll to position [1107, 0]
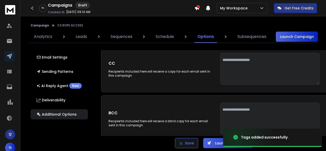
click at [246, 105] on input at bounding box center [241, 109] width 36 height 9
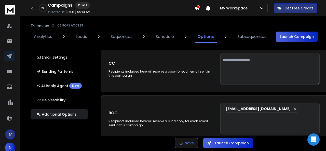
click at [202, 85] on div "Additional Options Automated OOO Rescheduler Our AI will automatically reschedu…" at bounding box center [215, 9] width 228 height 271
click at [231, 142] on button "Launch Campaign" at bounding box center [228, 143] width 50 height 10
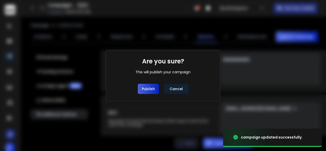
click at [149, 90] on button "Publish" at bounding box center [148, 89] width 21 height 10
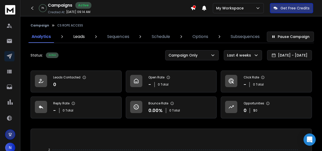
click at [80, 38] on p "Leads" at bounding box center [78, 37] width 11 height 6
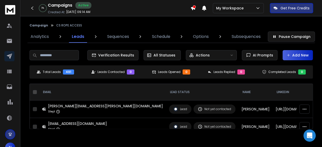
click at [54, 52] on input at bounding box center [54, 55] width 49 height 10
click at [128, 53] on span "Verification Results" at bounding box center [115, 55] width 38 height 5
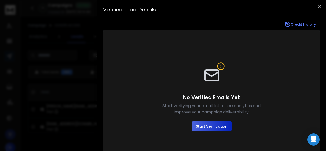
click at [84, 85] on div at bounding box center [163, 75] width 326 height 151
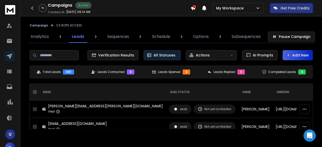
click at [170, 56] on p "All Statuses" at bounding box center [165, 55] width 22 height 5
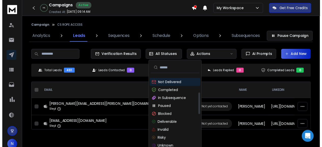
scroll to position [57, 0]
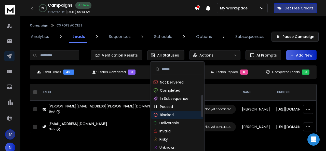
click at [173, 115] on p "Blocked" at bounding box center [167, 114] width 14 height 5
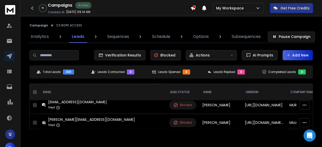
scroll to position [0, 0]
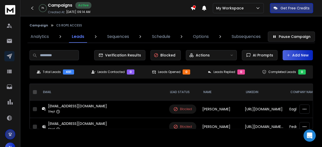
click at [173, 107] on div "Blocked" at bounding box center [182, 109] width 19 height 5
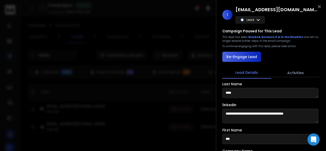
click at [236, 57] on button "Re-Engage Lead" at bounding box center [241, 57] width 39 height 10
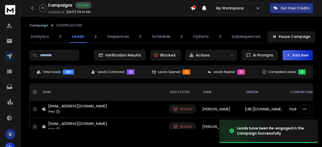
click at [173, 108] on div "Blocked" at bounding box center [182, 109] width 19 height 5
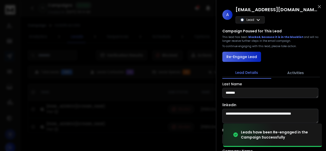
click at [237, 58] on button "Re-Engage Lead" at bounding box center [241, 57] width 39 height 10
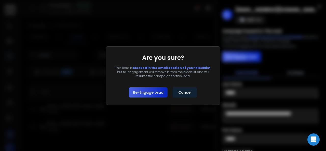
click at [144, 90] on button "Re-Engage Lead" at bounding box center [148, 92] width 39 height 10
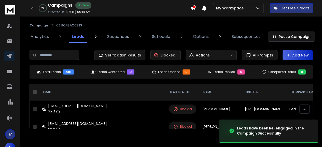
click at [173, 108] on div "Blocked" at bounding box center [182, 109] width 19 height 5
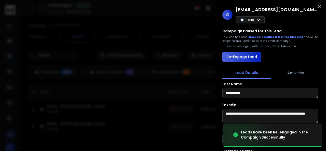
click at [222, 52] on button "Re-Engage Lead" at bounding box center [241, 57] width 39 height 10
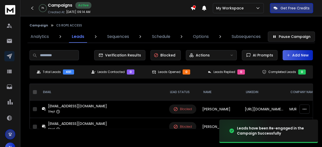
click at [173, 108] on div "Blocked" at bounding box center [182, 109] width 19 height 5
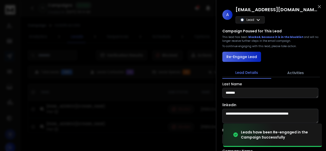
click at [222, 52] on button "Re-Engage Lead" at bounding box center [241, 57] width 39 height 10
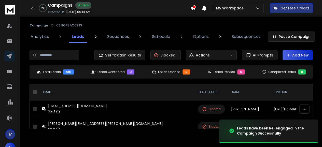
click at [202, 108] on div "Blocked" at bounding box center [211, 109] width 19 height 5
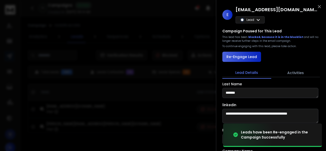
click at [222, 52] on button "Re-Engage Lead" at bounding box center [241, 57] width 39 height 10
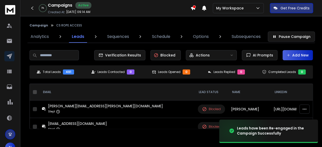
click at [202, 108] on div "Blocked" at bounding box center [211, 109] width 19 height 5
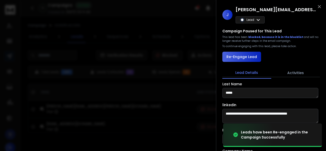
click at [222, 52] on button "Re-Engage Lead" at bounding box center [241, 57] width 39 height 10
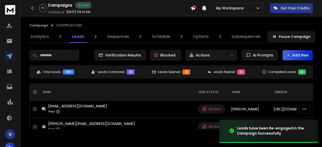
click at [202, 108] on div "Blocked" at bounding box center [211, 109] width 19 height 5
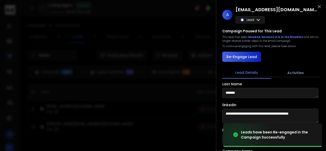
click at [222, 52] on button "Re-Engage Lead" at bounding box center [241, 57] width 39 height 10
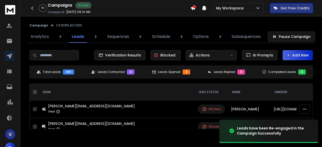
click at [202, 108] on div "Blocked" at bounding box center [211, 109] width 19 height 5
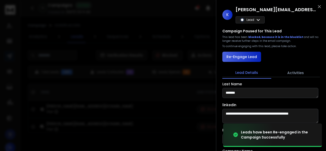
click at [222, 52] on button "Re-Engage Lead" at bounding box center [241, 57] width 39 height 10
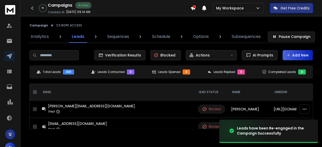
click at [202, 108] on div "Blocked" at bounding box center [211, 109] width 19 height 5
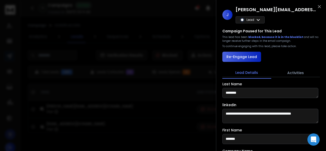
click at [222, 52] on button "Re-Engage Lead" at bounding box center [241, 57] width 39 height 10
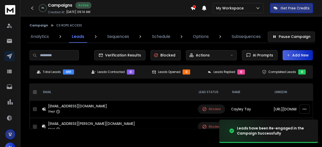
click at [202, 108] on div "Blocked" at bounding box center [211, 109] width 19 height 5
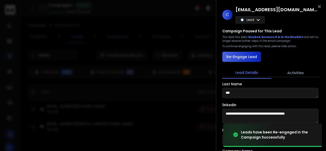
click at [222, 52] on button "Re-Engage Lead" at bounding box center [241, 57] width 39 height 10
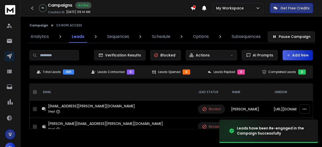
click at [202, 108] on div "Blocked" at bounding box center [211, 109] width 19 height 5
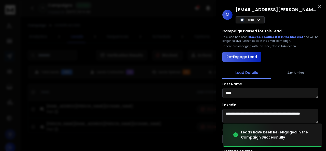
click at [222, 52] on button "Re-Engage Lead" at bounding box center [241, 57] width 39 height 10
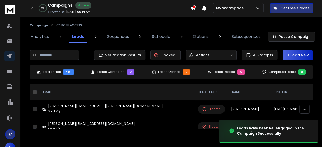
click at [202, 108] on div "Blocked" at bounding box center [211, 109] width 19 height 5
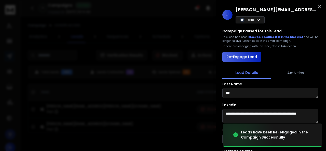
click at [222, 52] on button "Re-Engage Lead" at bounding box center [241, 57] width 39 height 10
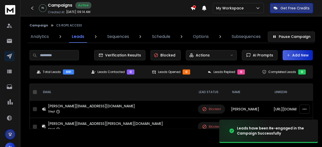
click at [202, 108] on div "Blocked" at bounding box center [211, 109] width 19 height 5
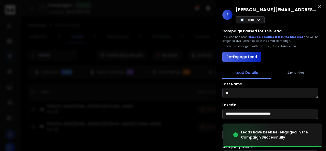
click at [222, 52] on button "Re-Engage Lead" at bounding box center [241, 57] width 39 height 10
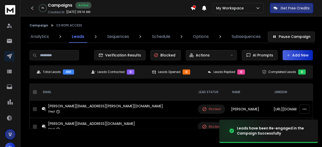
click at [202, 108] on div "Blocked" at bounding box center [211, 109] width 19 height 5
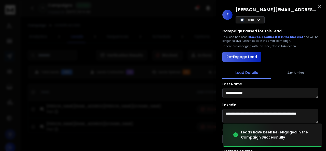
click at [222, 52] on button "Re-Engage Lead" at bounding box center [241, 57] width 39 height 10
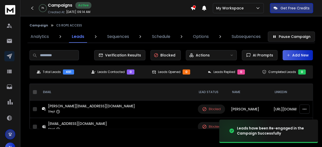
click at [202, 108] on div "Blocked" at bounding box center [211, 109] width 19 height 5
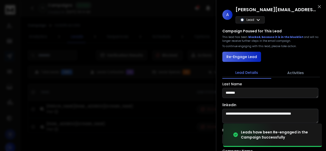
click at [222, 52] on button "Re-Engage Lead" at bounding box center [241, 57] width 39 height 10
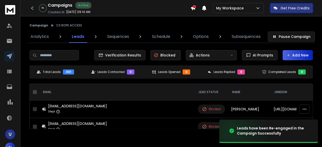
click at [202, 108] on div "Blocked" at bounding box center [211, 109] width 19 height 5
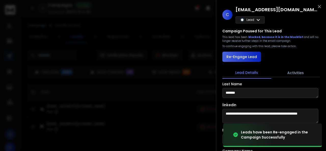
click at [222, 52] on button "Re-Engage Lead" at bounding box center [241, 57] width 39 height 10
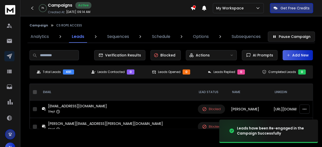
click at [202, 108] on div "Blocked" at bounding box center [211, 109] width 19 height 5
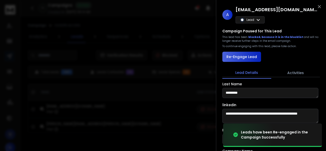
click at [222, 52] on button "Re-Engage Lead" at bounding box center [241, 57] width 39 height 10
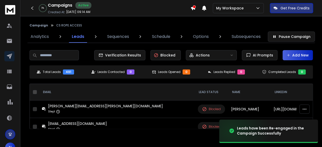
click at [202, 108] on div "Blocked" at bounding box center [211, 109] width 19 height 5
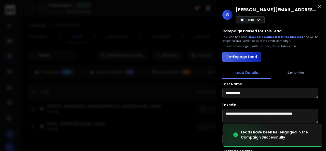
click at [222, 52] on button "Re-Engage Lead" at bounding box center [241, 57] width 39 height 10
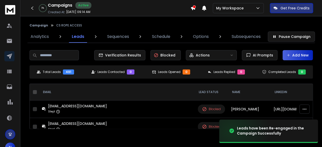
click at [202, 108] on div "Blocked" at bounding box center [211, 109] width 19 height 5
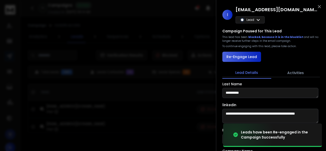
click at [222, 52] on button "Re-Engage Lead" at bounding box center [241, 57] width 39 height 10
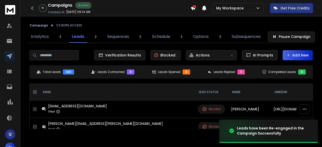
click at [202, 108] on div "Blocked" at bounding box center [211, 109] width 19 height 5
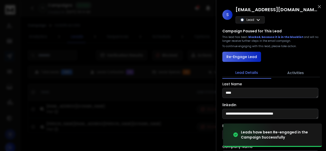
click at [222, 52] on button "Re-Engage Lead" at bounding box center [241, 57] width 39 height 10
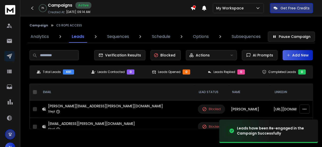
click at [202, 108] on div "Blocked" at bounding box center [211, 109] width 19 height 5
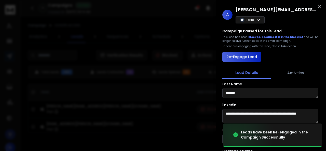
click at [222, 52] on button "Re-Engage Lead" at bounding box center [241, 57] width 39 height 10
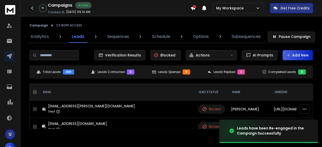
click at [202, 108] on div "Blocked" at bounding box center [211, 109] width 19 height 5
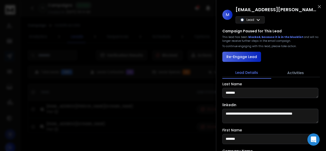
click at [222, 52] on button "Re-Engage Lead" at bounding box center [241, 57] width 39 height 10
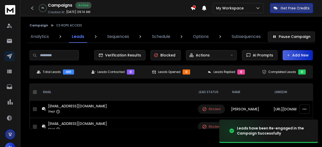
click at [202, 108] on div "Blocked" at bounding box center [211, 109] width 19 height 5
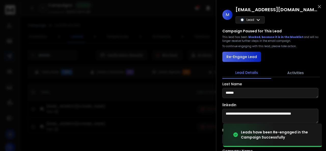
click at [222, 52] on button "Re-Engage Lead" at bounding box center [241, 57] width 39 height 10
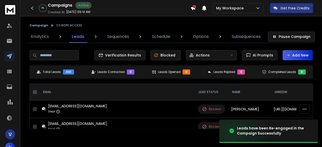
click at [202, 108] on div "Blocked" at bounding box center [211, 109] width 19 height 5
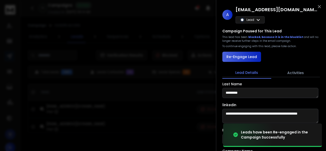
click at [222, 52] on button "Re-Engage Lead" at bounding box center [241, 57] width 39 height 10
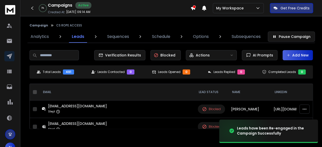
click at [202, 108] on div "Blocked" at bounding box center [211, 109] width 19 height 5
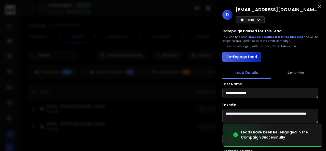
click at [222, 52] on button "Re-Engage Lead" at bounding box center [241, 57] width 39 height 10
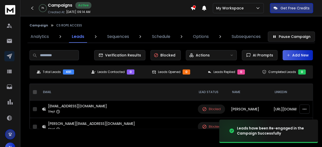
click at [202, 108] on div "Blocked" at bounding box center [211, 109] width 19 height 5
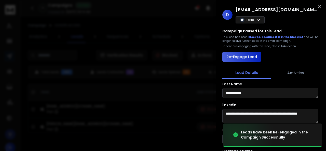
click at [222, 52] on button "Re-Engage Lead" at bounding box center [241, 57] width 39 height 10
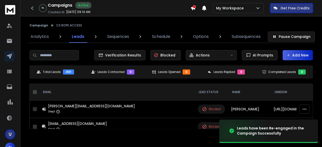
click at [202, 108] on div "Blocked" at bounding box center [211, 109] width 19 height 5
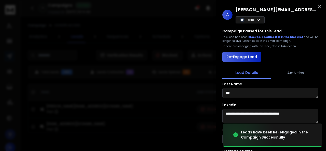
click at [222, 52] on button "Re-Engage Lead" at bounding box center [241, 57] width 39 height 10
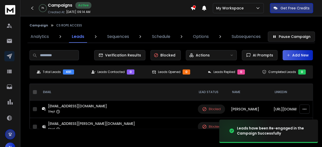
click at [202, 108] on div "Blocked" at bounding box center [211, 109] width 19 height 5
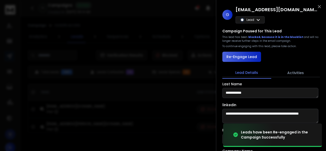
click at [222, 52] on button "Re-Engage Lead" at bounding box center [241, 57] width 39 height 10
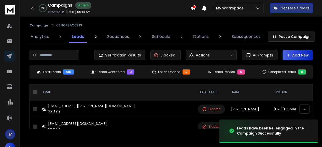
click at [202, 108] on div "Blocked" at bounding box center [211, 109] width 19 height 5
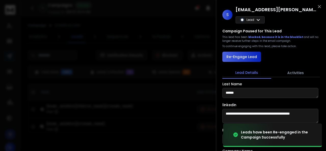
click at [222, 52] on button "Re-Engage Lead" at bounding box center [241, 57] width 39 height 10
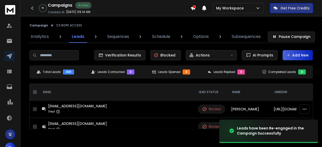
click at [202, 108] on div "Blocked" at bounding box center [211, 109] width 19 height 5
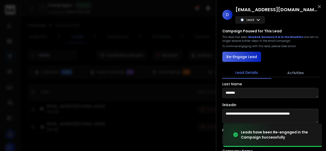
click at [222, 52] on button "Re-Engage Lead" at bounding box center [241, 57] width 39 height 10
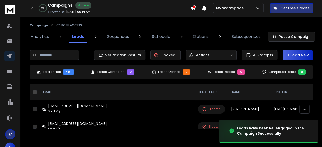
click at [202, 108] on div "Blocked" at bounding box center [211, 109] width 19 height 5
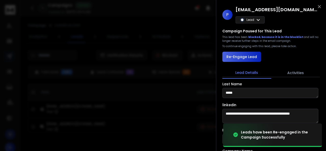
click at [222, 52] on button "Re-Engage Lead" at bounding box center [241, 57] width 39 height 10
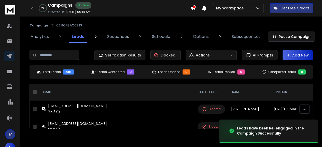
click at [202, 108] on div "Blocked" at bounding box center [211, 109] width 19 height 5
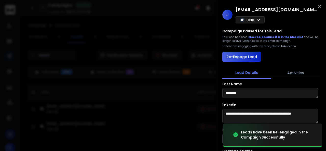
click at [222, 52] on button "Re-Engage Lead" at bounding box center [241, 57] width 39 height 10
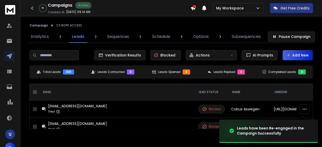
click at [202, 108] on div "Blocked" at bounding box center [211, 109] width 19 height 5
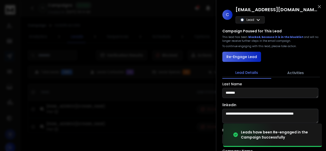
click at [222, 52] on button "Re-Engage Lead" at bounding box center [241, 57] width 39 height 10
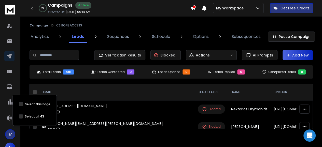
click at [33, 92] on button "Select this Page" at bounding box center [35, 92] width 4 height 4
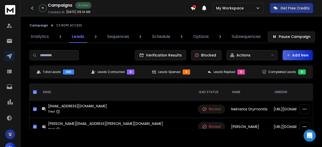
click at [202, 109] on div "Blocked" at bounding box center [211, 109] width 19 height 5
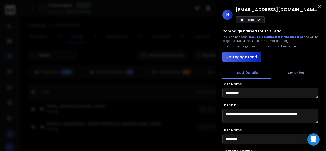
click at [222, 52] on button "Re-Engage Lead" at bounding box center [241, 57] width 39 height 10
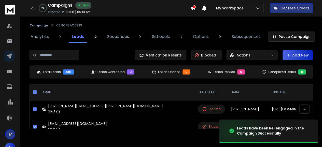
click at [202, 109] on div "Blocked" at bounding box center [211, 109] width 19 height 5
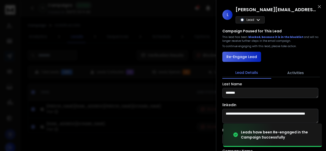
click at [222, 52] on button "Re-Engage Lead" at bounding box center [241, 57] width 39 height 10
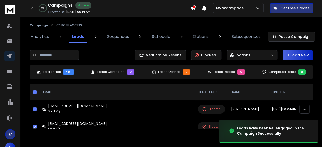
click at [202, 109] on div "Blocked" at bounding box center [211, 109] width 19 height 5
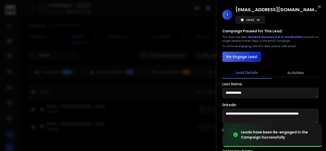
click at [222, 52] on button "Re-Engage Lead" at bounding box center [241, 57] width 39 height 10
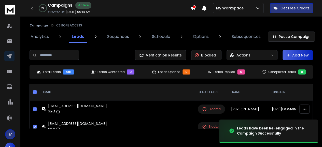
click at [202, 109] on div "Blocked" at bounding box center [211, 109] width 19 height 5
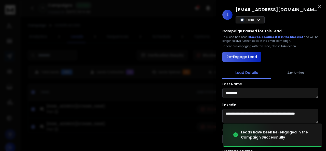
click at [222, 52] on button "Re-Engage Lead" at bounding box center [241, 57] width 39 height 10
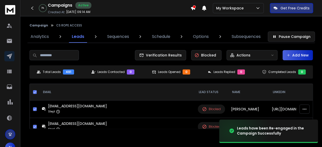
click at [202, 109] on div "Blocked" at bounding box center [211, 109] width 19 height 5
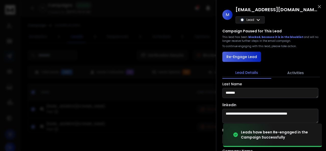
click at [222, 52] on button "Re-Engage Lead" at bounding box center [241, 57] width 39 height 10
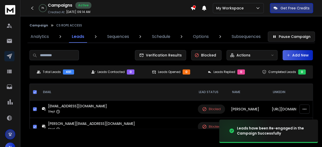
click at [202, 109] on div "Blocked" at bounding box center [211, 109] width 19 height 5
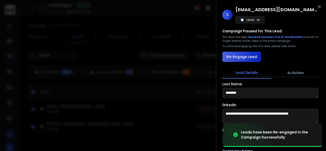
click at [222, 52] on button "Re-Engage Lead" at bounding box center [241, 57] width 39 height 10
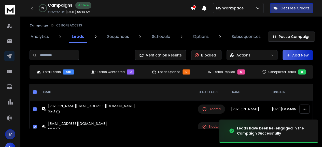
click at [202, 109] on div "Blocked" at bounding box center [211, 109] width 19 height 5
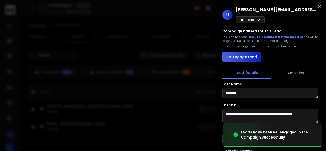
click at [222, 52] on button "Re-Engage Lead" at bounding box center [241, 57] width 39 height 10
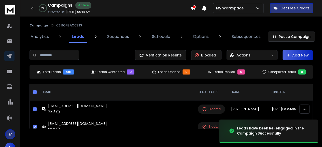
click at [202, 109] on div "Blocked" at bounding box center [211, 109] width 19 height 5
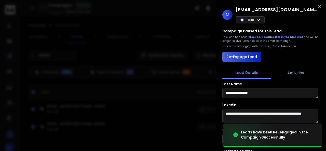
click at [222, 52] on button "Re-Engage Lead" at bounding box center [241, 57] width 39 height 10
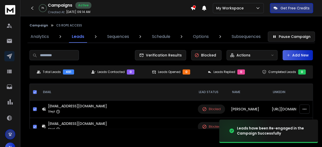
click at [202, 109] on div "Blocked" at bounding box center [211, 109] width 19 height 5
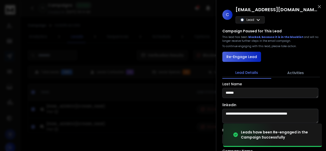
click at [222, 52] on button "Re-Engage Lead" at bounding box center [241, 57] width 39 height 10
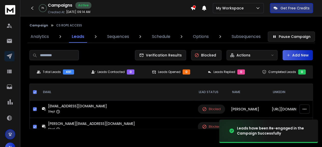
click at [202, 109] on div "Blocked" at bounding box center [211, 109] width 19 height 5
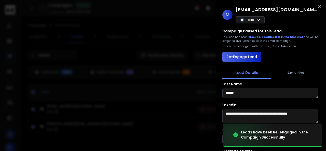
click at [222, 52] on button "Re-Engage Lead" at bounding box center [241, 57] width 39 height 10
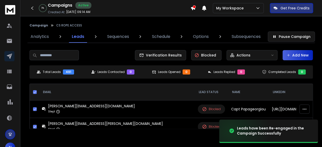
click at [202, 109] on div "Blocked" at bounding box center [211, 109] width 19 height 5
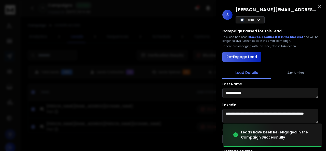
click at [222, 52] on button "Re-Engage Lead" at bounding box center [241, 57] width 39 height 10
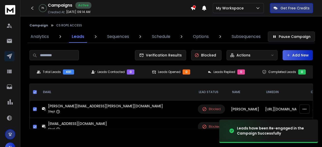
click at [202, 109] on div "Blocked" at bounding box center [211, 109] width 19 height 5
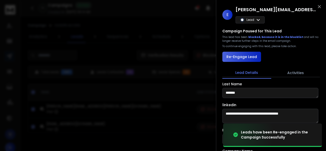
click at [222, 52] on button "Re-Engage Lead" at bounding box center [241, 57] width 39 height 10
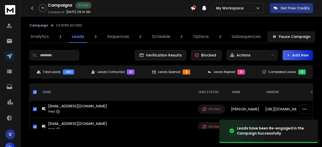
click at [202, 109] on div "Blocked" at bounding box center [211, 109] width 19 height 5
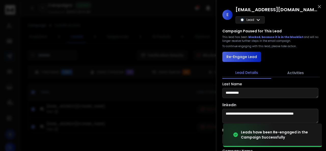
click at [222, 52] on button "Re-Engage Lead" at bounding box center [241, 57] width 39 height 10
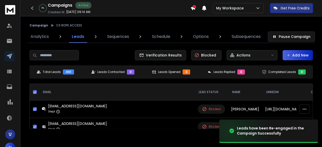
click at [202, 109] on div "Blocked" at bounding box center [211, 109] width 19 height 5
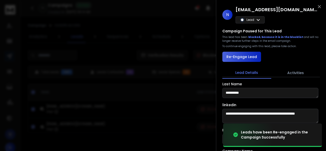
click at [222, 52] on button "Re-Engage Lead" at bounding box center [241, 57] width 39 height 10
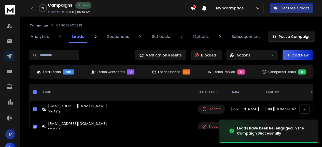
click at [202, 109] on div "Blocked" at bounding box center [211, 109] width 19 height 5
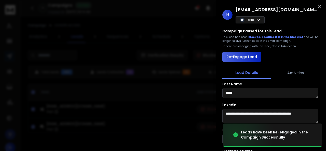
click at [222, 52] on button "Re-Engage Lead" at bounding box center [241, 57] width 39 height 10
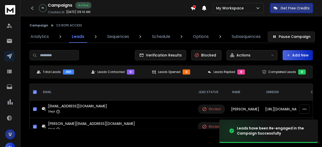
click at [202, 109] on div "Blocked" at bounding box center [211, 109] width 19 height 5
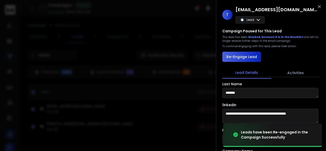
click at [222, 52] on button "Re-Engage Lead" at bounding box center [241, 57] width 39 height 10
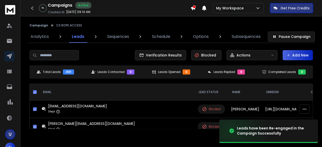
click at [202, 109] on div "Blocked" at bounding box center [211, 109] width 19 height 5
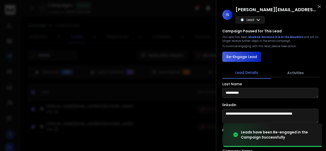
click at [222, 52] on button "Re-Engage Lead" at bounding box center [241, 57] width 39 height 10
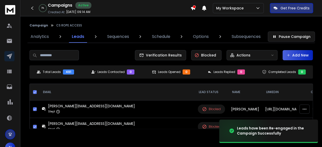
click at [202, 109] on div "Blocked" at bounding box center [211, 109] width 19 height 5
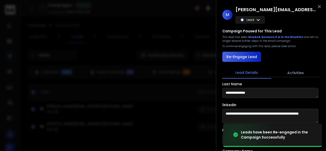
click at [222, 52] on button "Re-Engage Lead" at bounding box center [241, 57] width 39 height 10
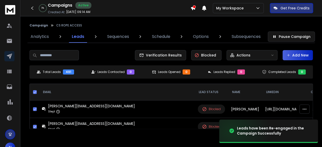
click at [202, 109] on div "Blocked" at bounding box center [211, 109] width 19 height 5
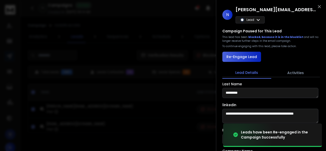
click at [222, 52] on button "Re-Engage Lead" at bounding box center [241, 57] width 39 height 10
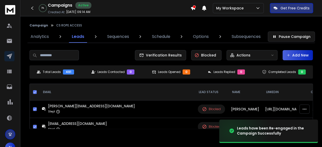
click at [202, 109] on div "Blocked" at bounding box center [211, 109] width 19 height 5
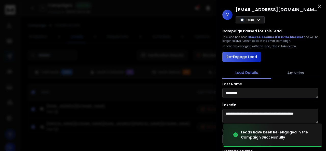
click at [222, 52] on button "Re-Engage Lead" at bounding box center [241, 57] width 39 height 10
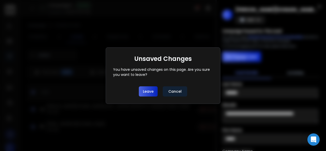
click at [176, 91] on button "Cancel" at bounding box center [175, 91] width 24 height 10
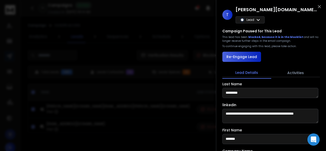
click at [176, 91] on body "Your warmest leads are on your site – Turn visits into conversations Reach Out …" at bounding box center [161, 75] width 322 height 151
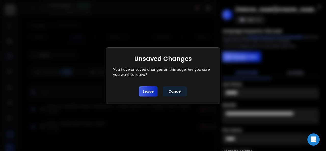
click at [176, 91] on button "Cancel" at bounding box center [175, 91] width 24 height 10
click at [176, 91] on body "Your warmest leads are on your site – Turn visits into conversations Reach Out …" at bounding box center [161, 75] width 322 height 151
click at [176, 91] on button "Cancel" at bounding box center [175, 91] width 24 height 10
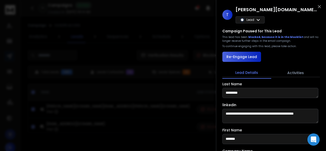
click at [235, 64] on div "**********" at bounding box center [271, 95] width 98 height 179
click at [235, 59] on button "Re-Engage Lead" at bounding box center [241, 57] width 39 height 10
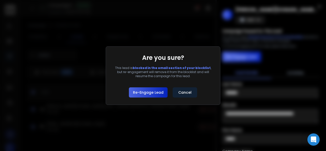
click at [145, 95] on button "Re-Engage Lead" at bounding box center [148, 92] width 39 height 10
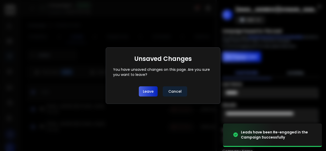
click at [176, 93] on button "Cancel" at bounding box center [175, 91] width 24 height 10
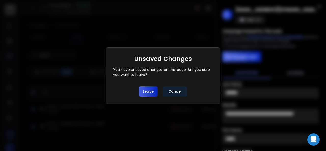
click at [176, 93] on body "Your warmest leads are on your site – Turn visits into conversations Reach Out …" at bounding box center [161, 75] width 322 height 151
click at [151, 89] on button "Leave" at bounding box center [148, 91] width 19 height 10
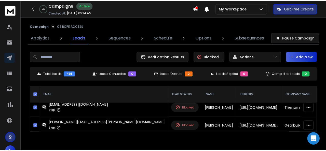
scroll to position [145, 0]
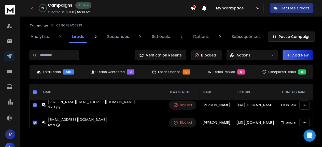
click at [173, 103] on div "Blocked" at bounding box center [182, 105] width 19 height 5
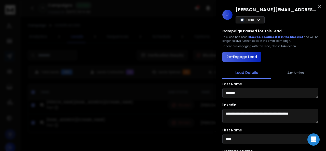
click at [222, 52] on button "Re-Engage Lead" at bounding box center [241, 57] width 39 height 10
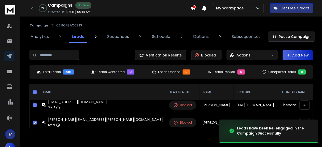
click at [173, 103] on div "Blocked" at bounding box center [182, 105] width 19 height 5
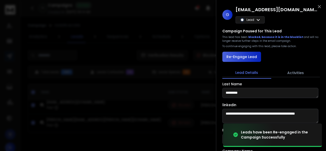
click at [222, 52] on button "Re-Engage Lead" at bounding box center [241, 57] width 39 height 10
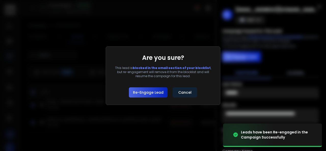
scroll to position [0, 0]
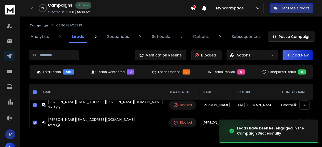
click at [173, 103] on div "Blocked" at bounding box center [182, 105] width 19 height 5
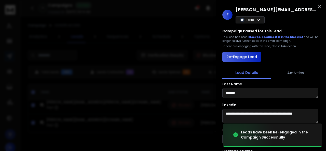
click at [222, 52] on button "Re-Engage Lead" at bounding box center [241, 57] width 39 height 10
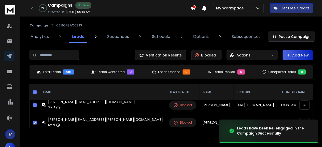
click at [173, 103] on div "Blocked" at bounding box center [182, 105] width 19 height 5
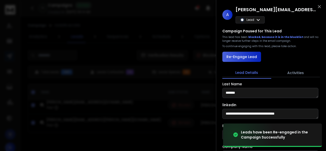
click at [222, 52] on button "Re-Engage Lead" at bounding box center [241, 57] width 39 height 10
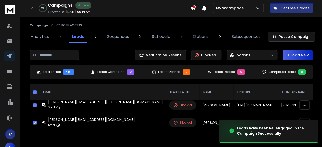
click at [173, 103] on div "Blocked" at bounding box center [182, 105] width 19 height 5
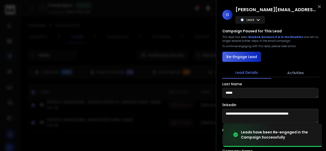
click at [222, 52] on button "Re-Engage Lead" at bounding box center [241, 57] width 39 height 10
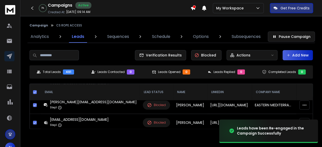
click at [148, 103] on div "Blocked" at bounding box center [156, 105] width 19 height 5
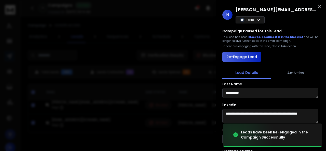
click at [222, 52] on button "Re-Engage Lead" at bounding box center [241, 57] width 39 height 10
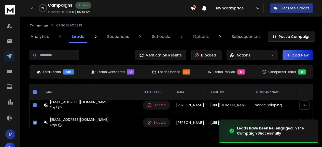
click at [148, 103] on div "Blocked" at bounding box center [156, 105] width 19 height 5
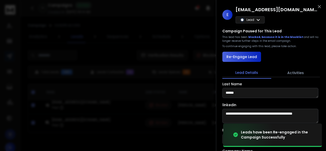
click at [222, 52] on button "Re-Engage Lead" at bounding box center [241, 57] width 39 height 10
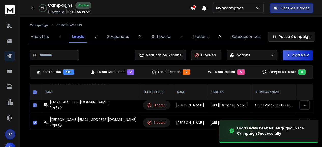
click at [148, 103] on div "Blocked" at bounding box center [156, 105] width 19 height 5
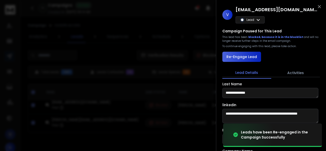
click at [222, 52] on button "Re-Engage Lead" at bounding box center [241, 57] width 39 height 10
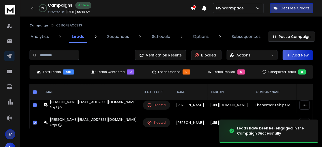
click at [148, 103] on div "Blocked" at bounding box center [156, 105] width 19 height 5
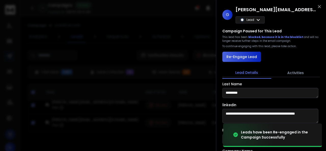
click at [222, 52] on button "Re-Engage Lead" at bounding box center [241, 57] width 39 height 10
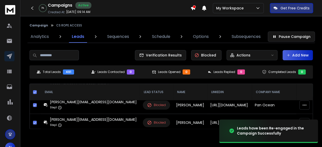
click at [148, 103] on div "Blocked" at bounding box center [156, 105] width 19 height 5
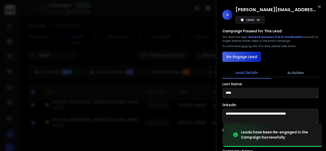
click at [222, 52] on button "Re-Engage Lead" at bounding box center [241, 57] width 39 height 10
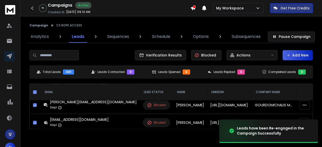
click at [148, 103] on div "Blocked" at bounding box center [156, 105] width 19 height 5
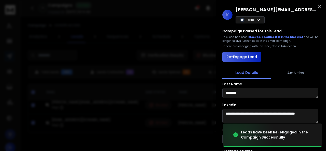
click at [222, 52] on button "Re-Engage Lead" at bounding box center [241, 57] width 39 height 10
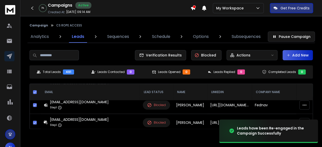
click at [148, 103] on div "Blocked" at bounding box center [156, 105] width 19 height 5
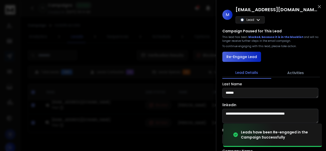
click at [222, 52] on button "Re-Engage Lead" at bounding box center [241, 57] width 39 height 10
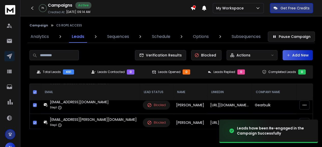
click at [148, 103] on div "Blocked" at bounding box center [156, 105] width 19 height 5
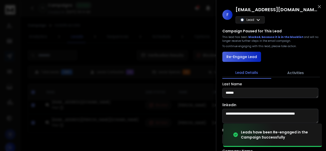
click at [222, 52] on button "Re-Engage Lead" at bounding box center [241, 57] width 39 height 10
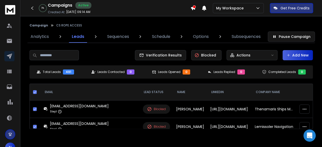
click at [147, 110] on div "Blocked" at bounding box center [156, 109] width 19 height 5
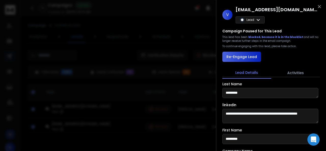
click at [222, 52] on button "Re-Engage Lead" at bounding box center [241, 57] width 39 height 10
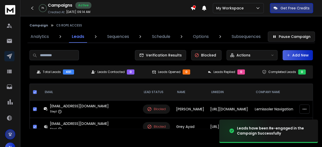
click at [147, 109] on div "Blocked" at bounding box center [156, 109] width 19 height 5
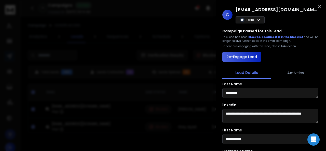
click at [222, 52] on button "Re-Engage Lead" at bounding box center [241, 57] width 39 height 10
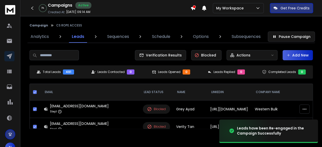
click at [147, 109] on div "Blocked" at bounding box center [156, 109] width 19 height 5
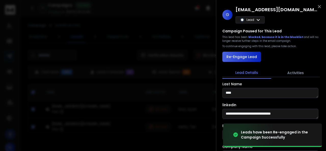
click at [222, 52] on button "Re-Engage Lead" at bounding box center [241, 57] width 39 height 10
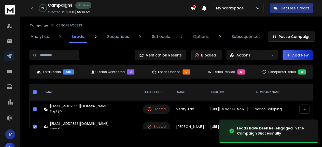
click at [147, 109] on div "Blocked" at bounding box center [156, 109] width 19 height 5
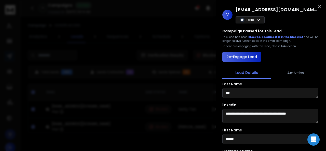
click at [222, 52] on button "Re-Engage Lead" at bounding box center [241, 57] width 39 height 10
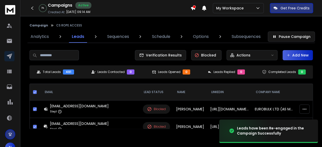
click at [147, 109] on div "Blocked" at bounding box center [156, 109] width 19 height 5
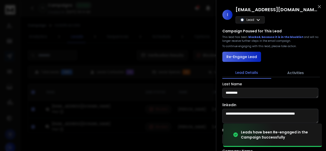
click at [222, 52] on button "Re-Engage Lead" at bounding box center [241, 57] width 39 height 10
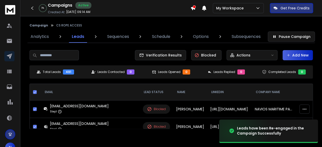
click at [147, 109] on div "Blocked" at bounding box center [156, 109] width 19 height 5
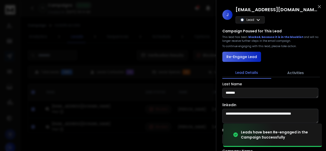
click at [222, 52] on button "Re-Engage Lead" at bounding box center [241, 57] width 39 height 10
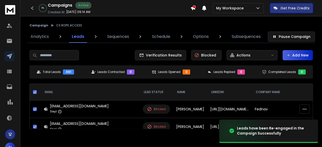
click at [147, 109] on div "Blocked" at bounding box center [156, 109] width 19 height 5
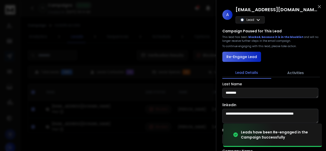
click at [222, 52] on button "Re-Engage Lead" at bounding box center [241, 57] width 39 height 10
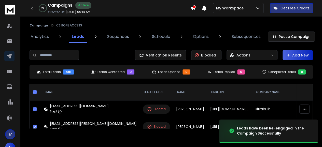
click at [147, 109] on div "Blocked" at bounding box center [156, 109] width 19 height 5
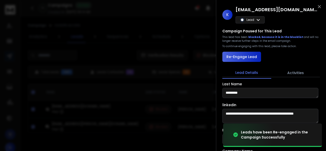
click at [222, 52] on button "Re-Engage Lead" at bounding box center [241, 57] width 39 height 10
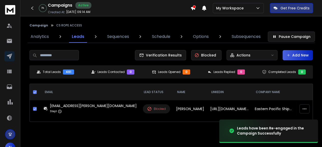
click at [147, 109] on div "Blocked" at bounding box center [156, 109] width 19 height 5
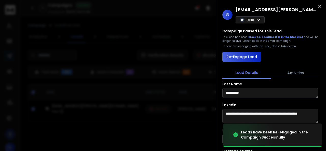
click at [222, 52] on button "Re-Engage Lead" at bounding box center [241, 57] width 39 height 10
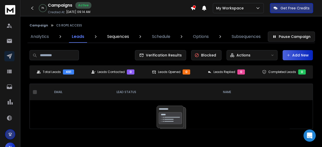
click at [122, 37] on p "Sequences" at bounding box center [118, 37] width 22 height 6
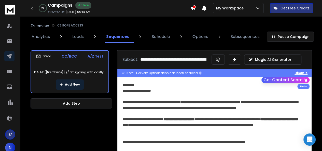
click at [79, 82] on button "Add New" at bounding box center [70, 84] width 28 height 10
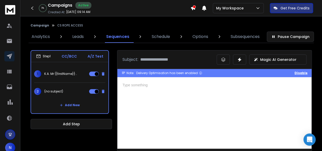
click at [50, 91] on p "(no subject)" at bounding box center [53, 91] width 19 height 4
click at [104, 91] on icon at bounding box center [103, 92] width 3 height 4
type input "**********"
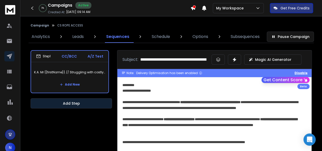
click at [73, 104] on button "Add Step" at bounding box center [71, 103] width 81 height 10
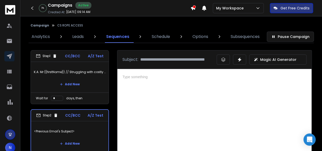
scroll to position [23, 0]
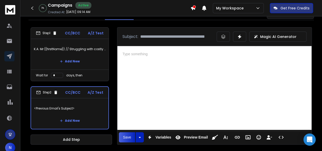
click at [71, 112] on p "<Previous Email's Subject>" at bounding box center [69, 108] width 71 height 14
click at [166, 37] on input at bounding box center [175, 37] width 71 height 6
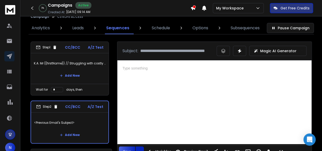
click at [72, 63] on p "K.A. Mr {{firstName}} // Struggling with costly hold cleaning delays?" at bounding box center [70, 63] width 72 height 14
type input "**********"
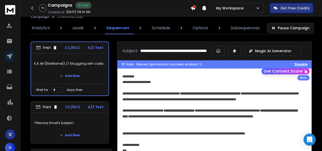
click at [157, 50] on input "**********" at bounding box center [173, 51] width 66 height 6
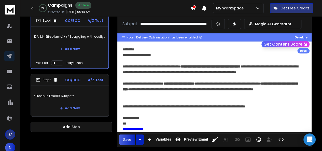
click at [85, 97] on p "<Previous Email's Subject>" at bounding box center [70, 96] width 72 height 14
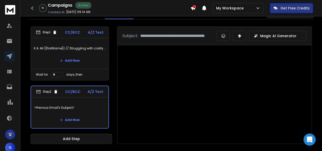
scroll to position [23, 0]
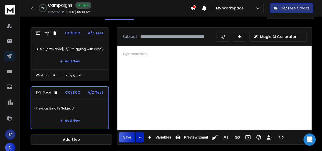
paste input "**********"
drag, startPoint x: 189, startPoint y: 36, endPoint x: 266, endPoint y: 44, distance: 76.8
click at [266, 44] on div "**********" at bounding box center [214, 36] width 194 height 19
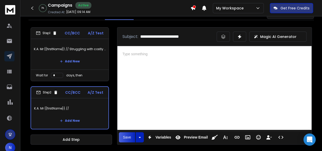
paste input "**********"
type input "**********"
click at [191, 68] on div at bounding box center [214, 88] width 194 height 84
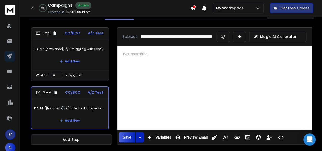
click at [191, 68] on div at bounding box center [214, 88] width 194 height 84
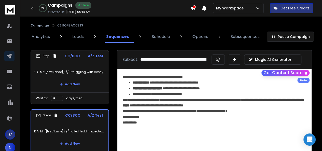
scroll to position [0, 0]
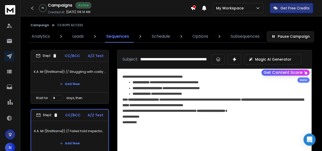
click at [119, 74] on div "**********" at bounding box center [214, 111] width 194 height 84
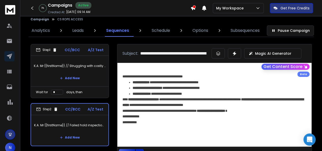
scroll to position [12, 0]
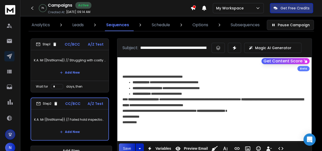
click at [100, 62] on p "K.A. Mr {{firstName}} // Struggling with costly hold cleaning delays?" at bounding box center [70, 60] width 72 height 14
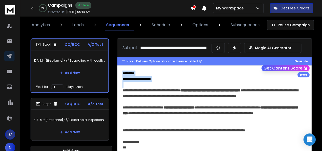
drag, startPoint x: 165, startPoint y: 81, endPoint x: 120, endPoint y: 73, distance: 46.0
click at [120, 73] on div "**********" at bounding box center [214, 110] width 194 height 91
copy div "**********"
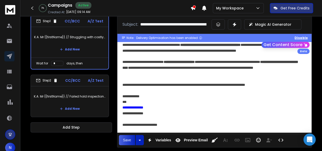
click at [92, 96] on p "K.A. Mr {{firstName}} // Failed hold inspections = costly delays" at bounding box center [70, 96] width 72 height 14
type input "**********"
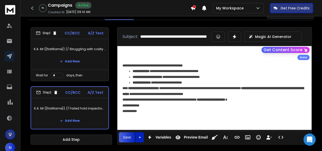
scroll to position [0, 0]
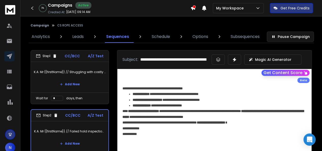
click at [127, 75] on div at bounding box center [214, 77] width 184 height 6
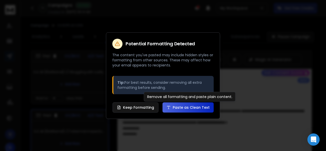
click at [191, 107] on button "Paste as Clean Text" at bounding box center [187, 107] width 51 height 10
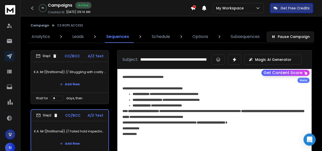
click at [93, 74] on p "K.A. Mr {{firstName}} // Struggling with costly hold cleaning delays?" at bounding box center [70, 72] width 72 height 14
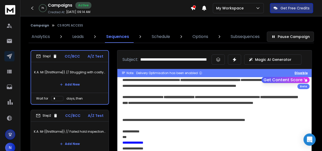
scroll to position [38, 0]
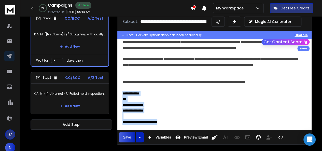
drag, startPoint x: 120, startPoint y: 92, endPoint x: 190, endPoint y: 127, distance: 78.7
click at [190, 127] on div "**********" at bounding box center [214, 84] width 194 height 91
copy div "**********"
drag, startPoint x: 96, startPoint y: 92, endPoint x: 108, endPoint y: 95, distance: 12.2
click at [96, 92] on p "K.A. Mr {{firstName}} // Failed hold inspections = costly delays" at bounding box center [70, 94] width 72 height 14
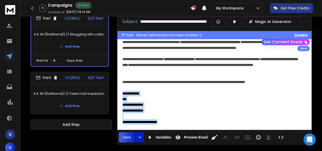
type input "**********"
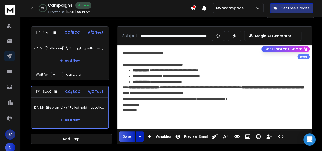
scroll to position [23, 0]
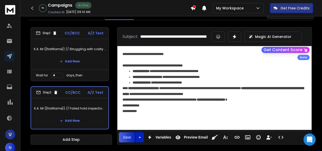
click at [143, 115] on div "**********" at bounding box center [214, 88] width 194 height 84
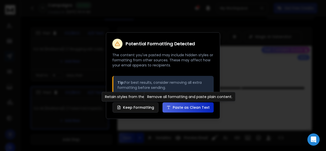
click at [193, 107] on button "Paste as Clean Text" at bounding box center [187, 107] width 51 height 10
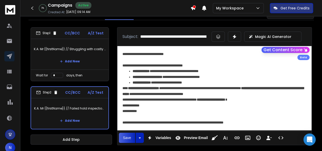
scroll to position [0, 0]
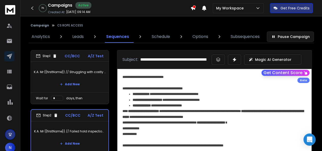
click at [191, 75] on div "**********" at bounding box center [214, 77] width 184 height 6
click at [140, 76] on div "**********" at bounding box center [214, 77] width 184 height 6
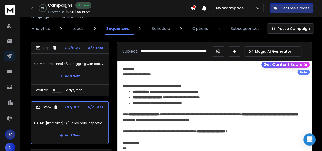
scroll to position [22, 0]
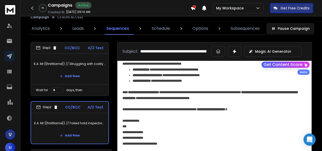
click at [170, 128] on p "***" at bounding box center [212, 126] width 180 height 6
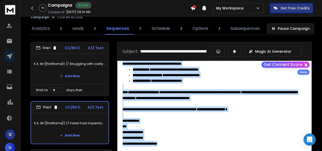
copy div "**********"
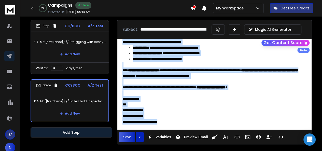
click at [65, 132] on button "Add Step" at bounding box center [71, 132] width 81 height 10
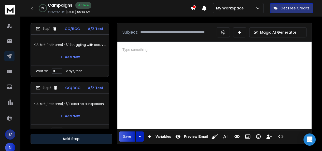
scroll to position [27, 0]
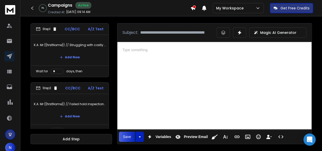
click at [160, 77] on div at bounding box center [214, 85] width 194 height 87
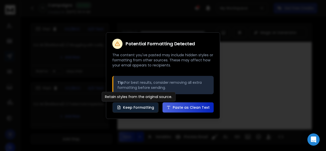
click at [135, 108] on button "Keep Formatting" at bounding box center [136, 107] width 46 height 10
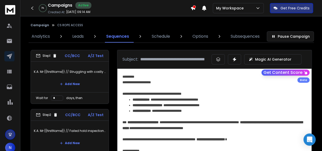
scroll to position [54, 0]
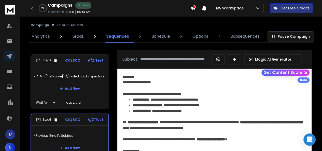
click at [90, 87] on div "Add New" at bounding box center [70, 89] width 72 height 10
type input "**********"
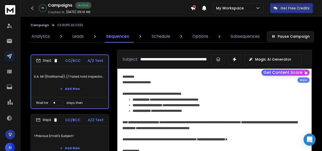
click at [178, 61] on input "**********" at bounding box center [173, 59] width 66 height 6
drag, startPoint x: 187, startPoint y: 58, endPoint x: 109, endPoint y: 55, distance: 77.7
click at [109, 55] on div "**********" at bounding box center [171, 112] width 281 height 124
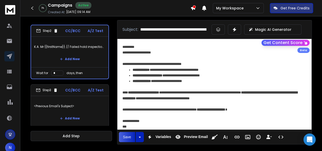
click at [87, 108] on p "<Previous Email's Subject>" at bounding box center [70, 106] width 72 height 14
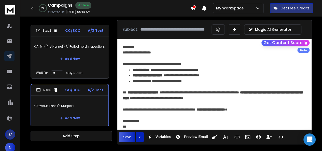
paste input "**********"
type input "**********"
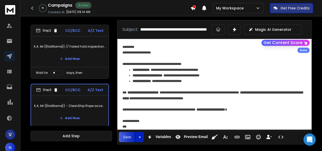
click at [211, 72] on p "**********" at bounding box center [218, 70] width 170 height 6
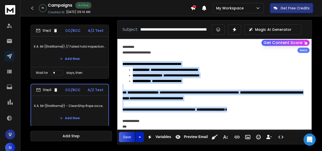
drag, startPoint x: 123, startPoint y: 64, endPoint x: 271, endPoint y: 110, distance: 155.4
click at [271, 110] on div "**********" at bounding box center [214, 84] width 194 height 91
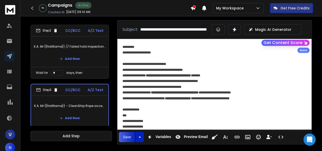
click at [184, 62] on p "**********" at bounding box center [212, 75] width 180 height 29
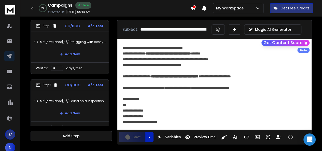
drag, startPoint x: 56, startPoint y: 68, endPoint x: 39, endPoint y: 74, distance: 18.2
click at [39, 74] on ul "Step 1 CC/BCC A/Z Test K.A. Mr {{firstName}} // Struggling with costly hold cle…" at bounding box center [70, 100] width 78 height 161
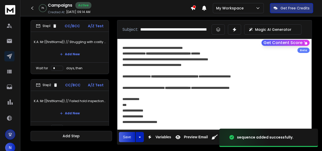
type input "**********"
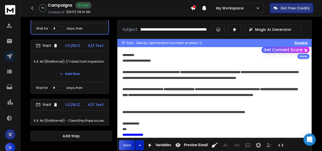
scroll to position [40, 0]
type input "*"
drag, startPoint x: 58, startPoint y: 88, endPoint x: 34, endPoint y: 91, distance: 24.2
click at [34, 91] on div "Wait for * days, then" at bounding box center [70, 87] width 78 height 11
type input "**********"
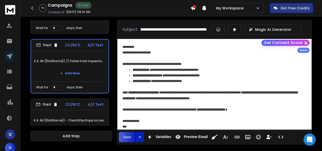
scroll to position [54, 0]
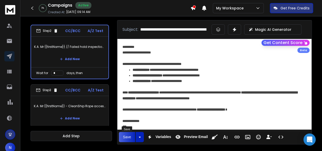
type input "*"
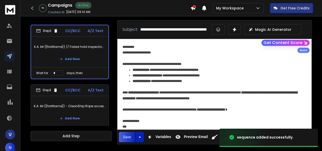
click at [87, 103] on p "K.A. Mr {{firstName}} - CleanShip Rope access Crew = faster, safer hold cleaning" at bounding box center [70, 106] width 72 height 14
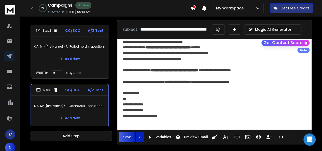
scroll to position [0, 0]
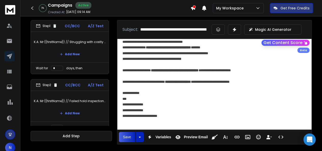
click at [77, 24] on p "CC/BCC" at bounding box center [72, 25] width 15 height 5
type input "**********"
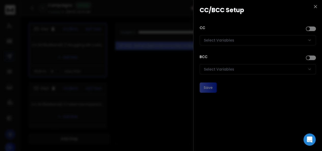
scroll to position [27, 0]
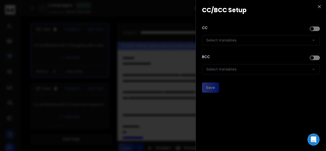
click at [314, 57] on button "BCC" at bounding box center [315, 58] width 10 height 5
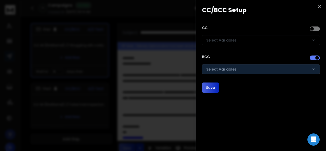
click at [229, 66] on button "Select Variables" at bounding box center [261, 69] width 118 height 10
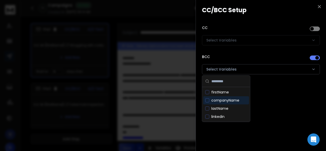
click at [321, 6] on body "**********" at bounding box center [161, 48] width 322 height 151
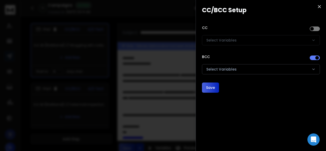
click at [319, 7] on icon "button" at bounding box center [319, 6] width 3 height 3
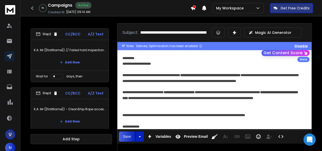
scroll to position [38, 0]
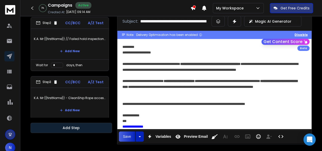
click at [76, 131] on button "Add Step" at bounding box center [71, 128] width 81 height 10
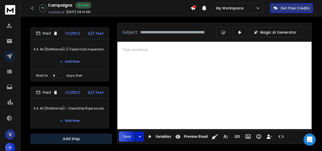
scroll to position [27, 0]
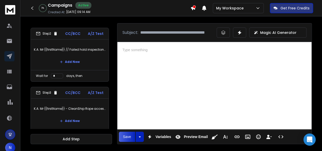
click at [155, 67] on div at bounding box center [214, 85] width 194 height 87
click at [92, 54] on p "K.A. Mr {{firstName}} // Failed hold inspections = costly delays" at bounding box center [70, 50] width 72 height 14
type input "**********"
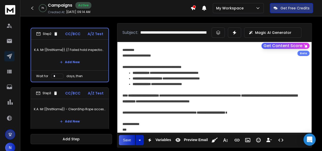
click at [186, 80] on div "**********" at bounding box center [218, 79] width 170 height 6
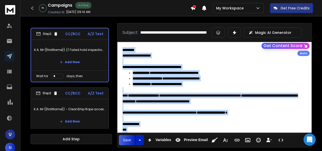
copy div "**********"
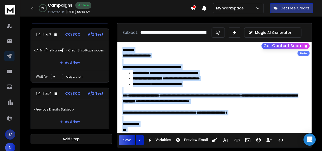
click at [90, 107] on p "<Previous Email's Subject>" at bounding box center [70, 109] width 72 height 14
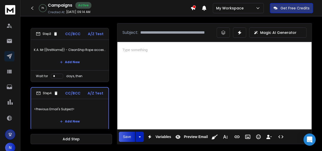
click at [164, 77] on div at bounding box center [214, 85] width 194 height 87
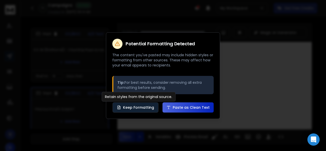
click at [149, 107] on button "Keep Formatting" at bounding box center [136, 107] width 46 height 10
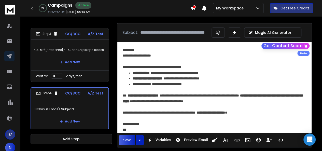
click at [91, 51] on p "K.A. Mr {{firstName}} - CleanShip Rope access Crew = faster, safer hold cleaning" at bounding box center [70, 50] width 72 height 14
type input "**********"
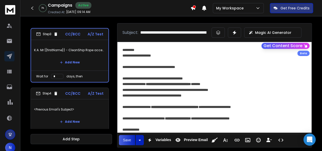
click at [189, 34] on input "**********" at bounding box center [173, 33] width 66 height 6
click at [90, 111] on p "<Previous Email's Subject>" at bounding box center [70, 109] width 72 height 14
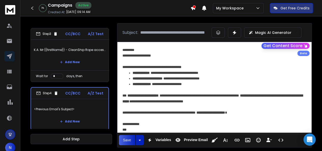
paste input "**********"
click at [186, 31] on input "**********" at bounding box center [173, 33] width 66 height 6
paste input "**********"
type input "**********"
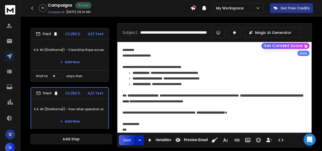
click at [250, 83] on div "**********" at bounding box center [218, 84] width 170 height 6
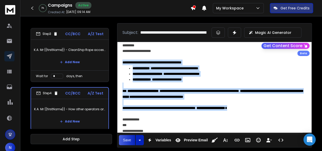
drag, startPoint x: 260, startPoint y: 110, endPoint x: 123, endPoint y: 60, distance: 145.6
click at [123, 60] on div "**********" at bounding box center [214, 87] width 194 height 91
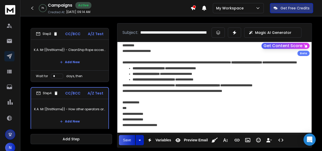
scroll to position [0, 0]
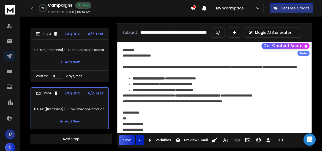
click at [184, 72] on p "**********" at bounding box center [212, 69] width 180 height 11
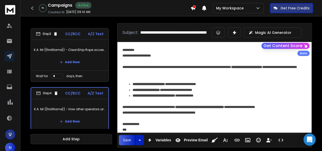
click at [232, 93] on p "**********" at bounding box center [218, 96] width 170 height 6
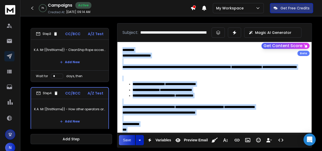
copy div "**********"
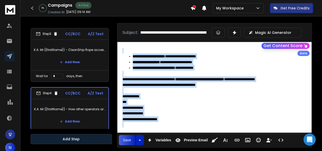
click at [75, 141] on button "Add Step" at bounding box center [71, 139] width 81 height 10
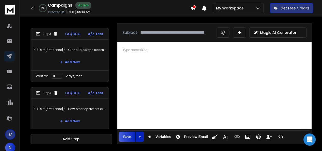
click at [181, 93] on div at bounding box center [214, 85] width 194 height 87
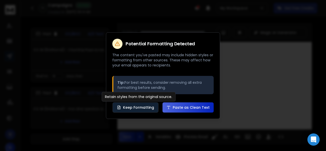
click at [144, 108] on button "Keep Formatting" at bounding box center [136, 107] width 46 height 10
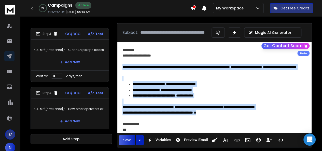
drag, startPoint x: 217, startPoint y: 113, endPoint x: 122, endPoint y: 65, distance: 106.9
click at [122, 65] on div "**********" at bounding box center [214, 87] width 194 height 91
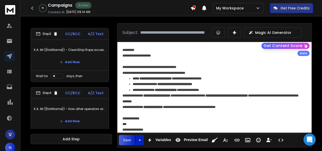
click at [178, 34] on input at bounding box center [173, 33] width 66 height 6
paste input "**********"
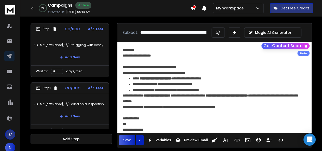
scroll to position [16, 0]
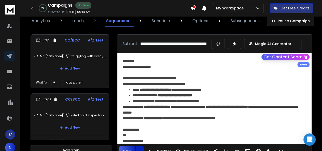
click at [84, 121] on p "K.A. Mr {{firstName}} // Failed hold inspections = costly delays" at bounding box center [70, 115] width 72 height 14
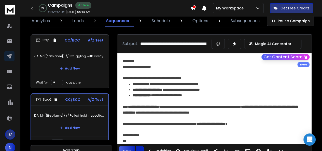
click at [190, 45] on input "**********" at bounding box center [173, 44] width 66 height 6
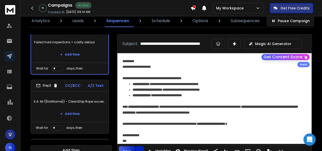
scroll to position [78, 0]
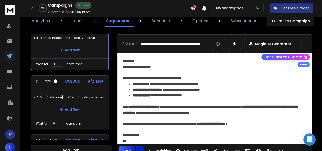
click at [91, 100] on p "K.A. Mr {{firstName}} - CleanShip Rope access Crew = faster, safer hold cleaning" at bounding box center [70, 97] width 72 height 14
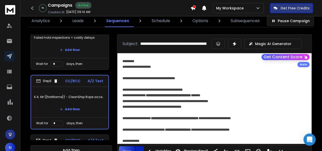
click at [187, 42] on input "**********" at bounding box center [173, 44] width 66 height 6
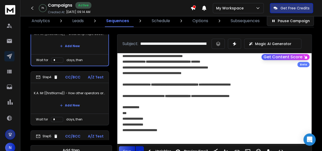
scroll to position [172, 0]
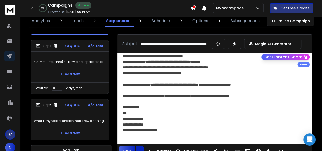
click at [96, 122] on p "What if my vessel already has crew cleaning?" at bounding box center [70, 121] width 72 height 14
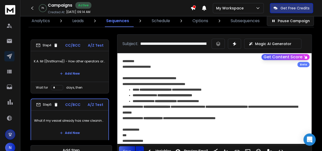
type input "**********"
click at [195, 102] on p "**********" at bounding box center [218, 101] width 170 height 6
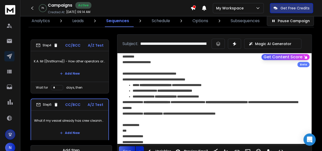
scroll to position [7, 0]
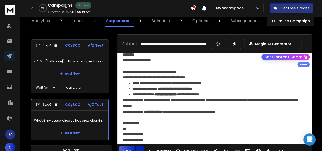
click at [198, 73] on p "**********" at bounding box center [212, 74] width 180 height 11
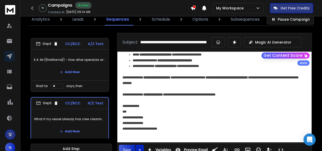
scroll to position [30, 0]
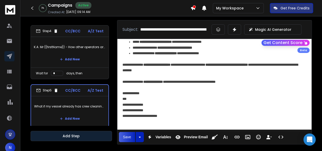
click at [79, 134] on button "Add Step" at bounding box center [71, 136] width 81 height 10
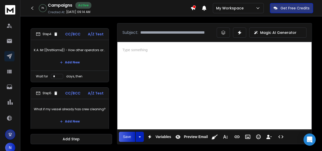
click at [96, 54] on p "K.A. Mr {{firstName}} - How other operators are reducing hold cleaning delays" at bounding box center [70, 50] width 72 height 14
type input "**********"
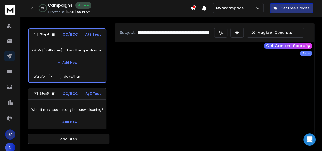
scroll to position [30, 0]
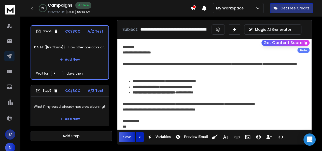
click at [178, 82] on p "**********" at bounding box center [218, 81] width 170 height 6
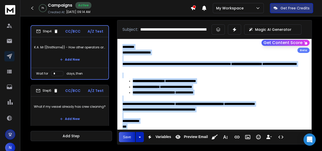
copy div "**********"
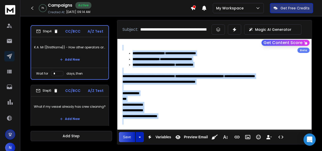
scroll to position [231, 0]
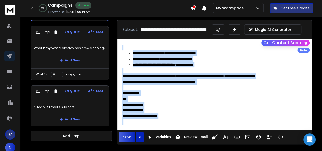
click at [83, 108] on p "<Previous Email's Subject>" at bounding box center [70, 107] width 72 height 14
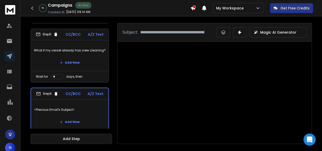
scroll to position [27, 0]
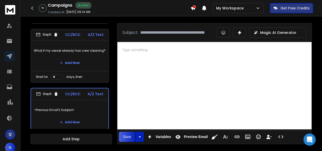
click at [195, 89] on div at bounding box center [214, 85] width 194 height 87
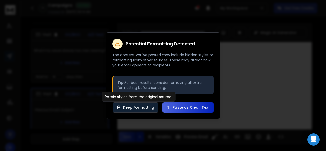
click at [150, 107] on button "Keep Formatting" at bounding box center [136, 107] width 46 height 10
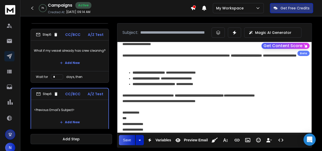
scroll to position [5, 0]
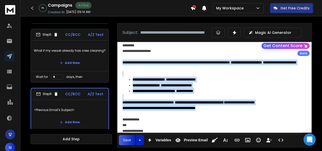
drag, startPoint x: 217, startPoint y: 107, endPoint x: 118, endPoint y: 60, distance: 110.2
click at [118, 60] on div "**********" at bounding box center [214, 87] width 194 height 91
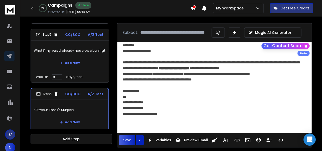
scroll to position [0, 0]
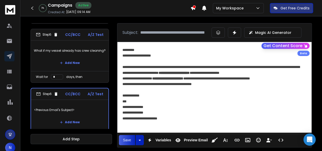
click at [206, 67] on p "**********" at bounding box center [212, 69] width 180 height 11
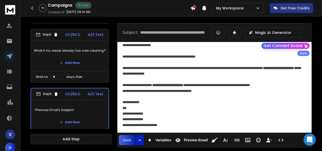
scroll to position [6, 0]
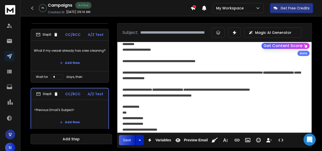
click at [183, 35] on input at bounding box center [173, 33] width 66 height 6
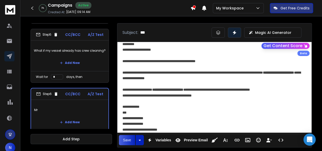
click at [234, 32] on icon "button" at bounding box center [234, 33] width 3 height 4
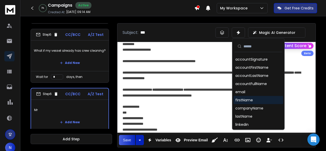
click at [243, 100] on div "firstName" at bounding box center [244, 100] width 18 height 5
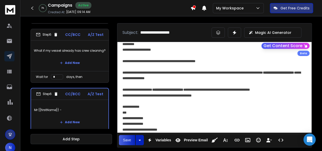
paste input "**********"
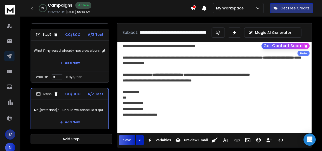
scroll to position [22, 0]
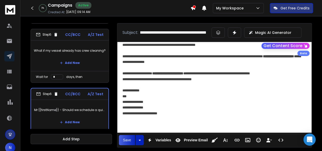
type input "**********"
click at [180, 114] on div "**********" at bounding box center [212, 113] width 180 height 6
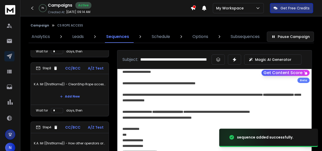
scroll to position [112, 0]
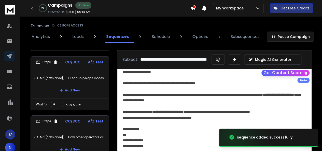
click at [55, 104] on input "*" at bounding box center [57, 104] width 12 height 5
type input "*"
type input "**********"
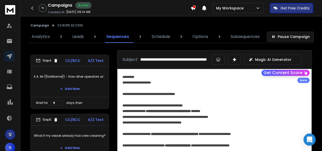
scroll to position [186, 0]
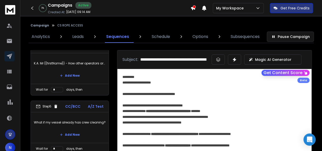
type input "*"
click at [56, 88] on input "*" at bounding box center [57, 89] width 12 height 5
type input "**********"
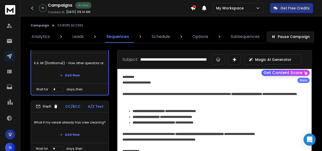
scroll to position [231, 0]
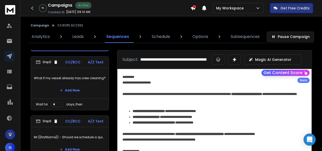
type input "*"
click at [54, 103] on input "*" at bounding box center [57, 104] width 12 height 5
type input "**********"
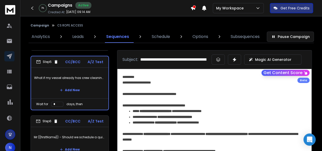
scroll to position [30, 0]
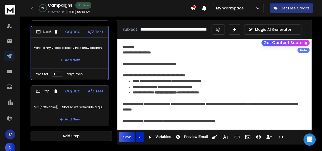
type input "*"
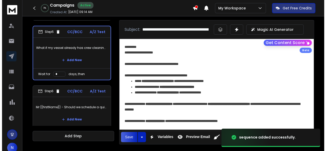
scroll to position [0, 0]
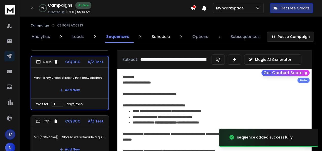
click at [163, 34] on p "Schedule" at bounding box center [161, 37] width 18 height 6
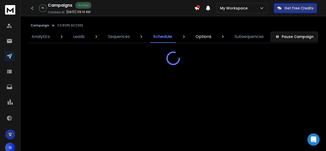
click at [202, 35] on p "Options" at bounding box center [204, 37] width 16 height 6
select select "*"
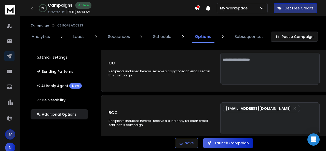
scroll to position [1107, 0]
click at [224, 145] on button "Launch Campaign" at bounding box center [228, 143] width 50 height 10
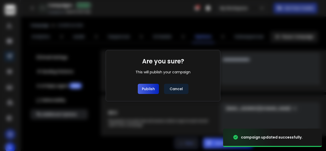
click at [145, 90] on button "Publish" at bounding box center [148, 89] width 21 height 10
